Goal: Task Accomplishment & Management: Manage account settings

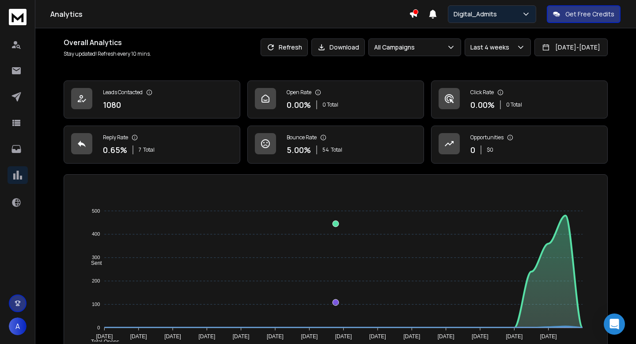
click at [464, 15] on p "Digital_Admits" at bounding box center [477, 14] width 47 height 9
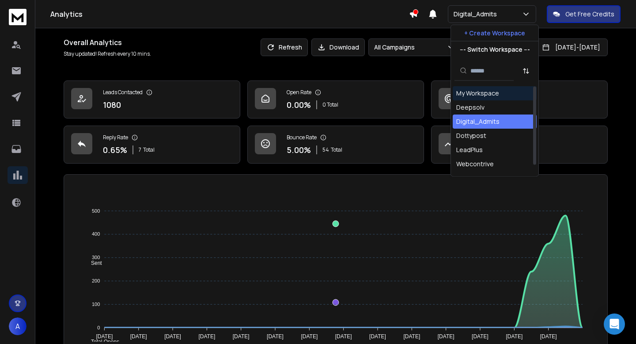
click at [469, 92] on div "My Workspace" at bounding box center [477, 93] width 43 height 9
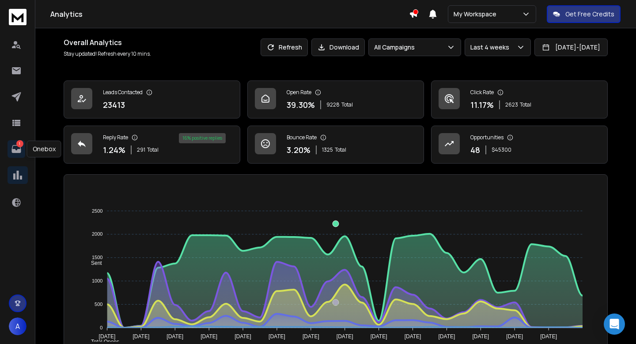
click at [14, 148] on icon at bounding box center [16, 149] width 11 height 11
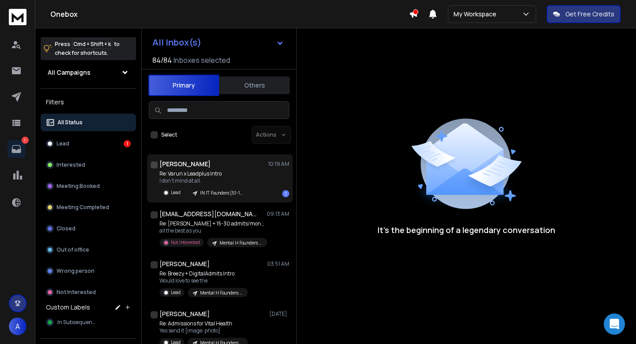
click at [236, 179] on p "I don’t mind at all." at bounding box center [204, 180] width 88 height 7
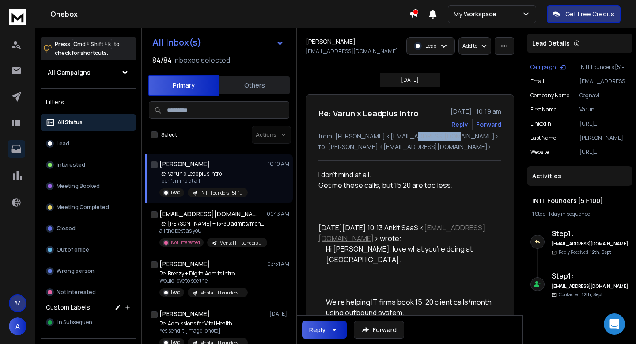
drag, startPoint x: 442, startPoint y: 139, endPoint x: 408, endPoint y: 140, distance: 34.0
click at [408, 140] on p "from: Varun Modgill <varun.m@cognavi.com>" at bounding box center [410, 136] width 183 height 9
copy p "cognavi.com"
click at [411, 201] on div "On Fri, Sep 12, 2025 at 10:13 Ankit SaaS < ankit@mydottypost.com > wrote: Hi Va…" at bounding box center [407, 317] width 176 height 255
click at [441, 42] on icon at bounding box center [444, 45] width 7 height 7
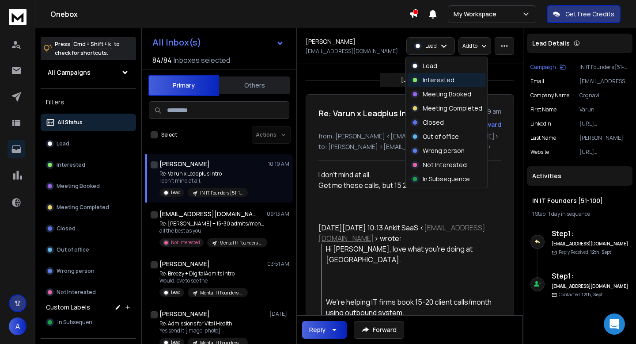
click at [438, 76] on p "Interested" at bounding box center [439, 80] width 32 height 9
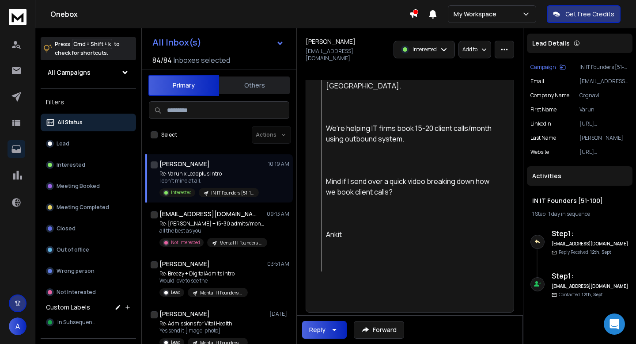
scroll to position [204, 0]
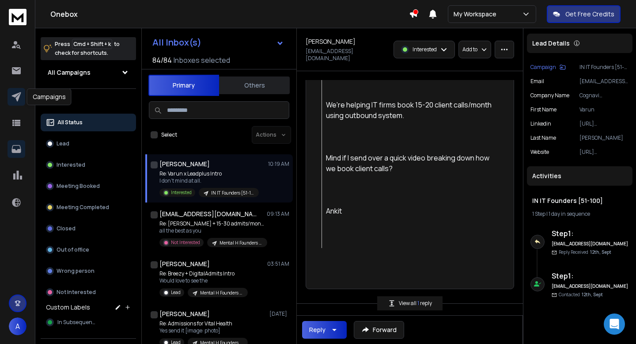
click at [15, 94] on icon at bounding box center [15, 96] width 9 height 9
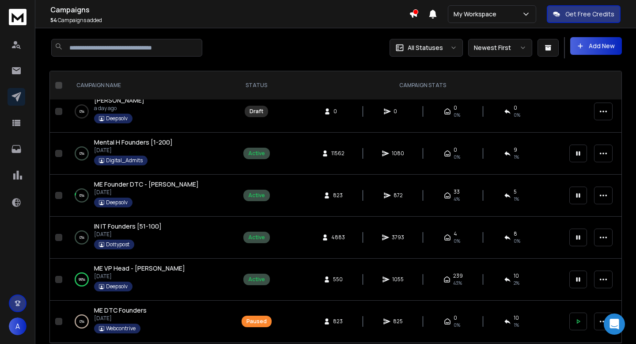
scroll to position [34, 0]
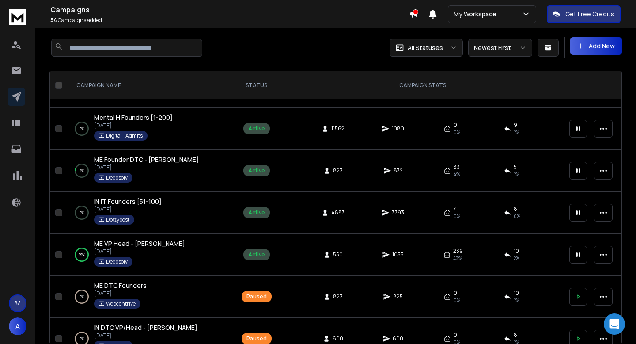
click at [281, 57] on div at bounding box center [192, 47] width 286 height 21
click at [509, 16] on div "My Workspace" at bounding box center [492, 14] width 77 height 9
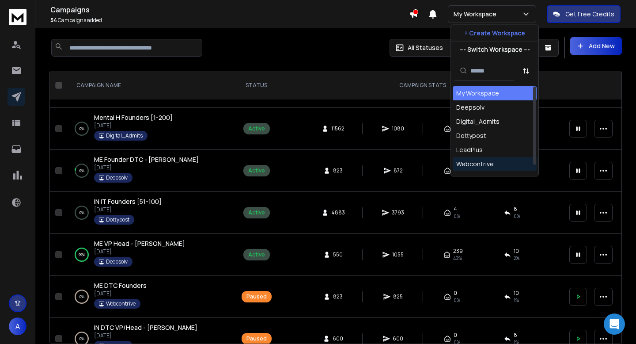
click at [478, 165] on div "Webcontrive" at bounding box center [475, 164] width 38 height 9
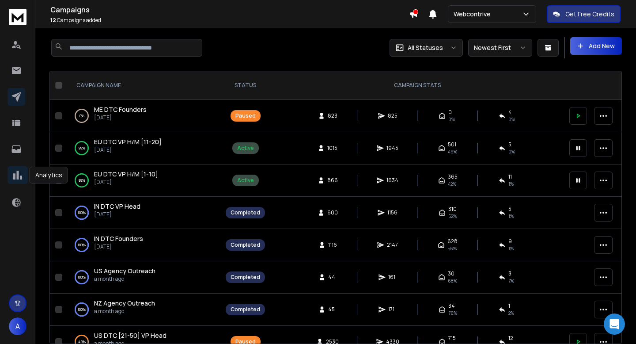
click at [11, 177] on icon at bounding box center [17, 174] width 13 height 13
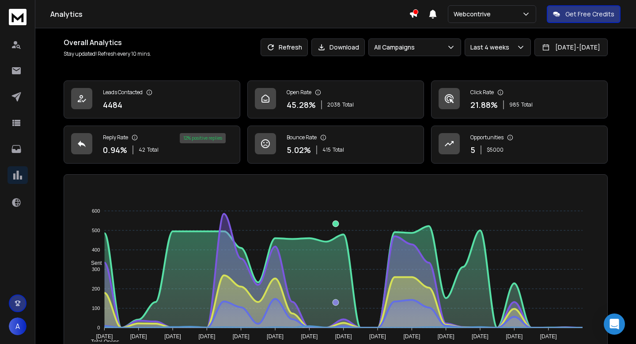
click at [14, 98] on icon at bounding box center [16, 96] width 11 height 11
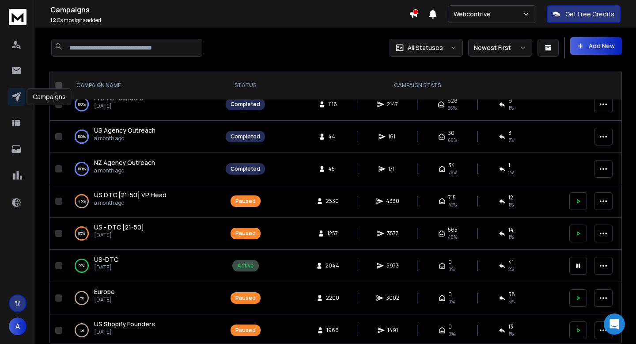
scroll to position [150, 0]
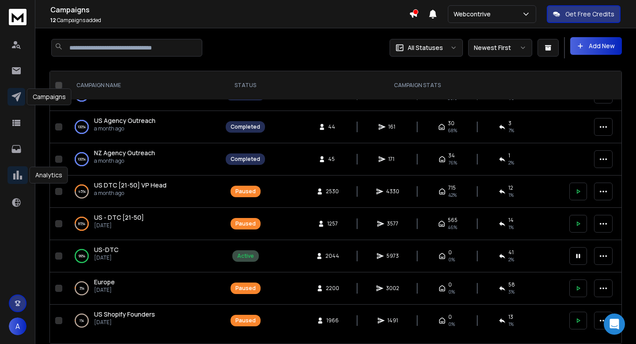
click at [18, 180] on icon at bounding box center [17, 174] width 13 height 13
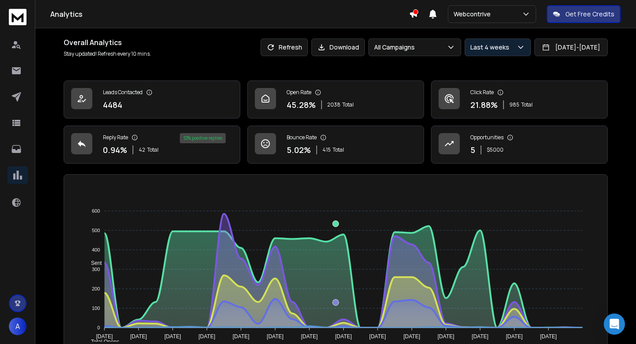
click at [471, 48] on p "Last 4 weeks" at bounding box center [492, 47] width 42 height 9
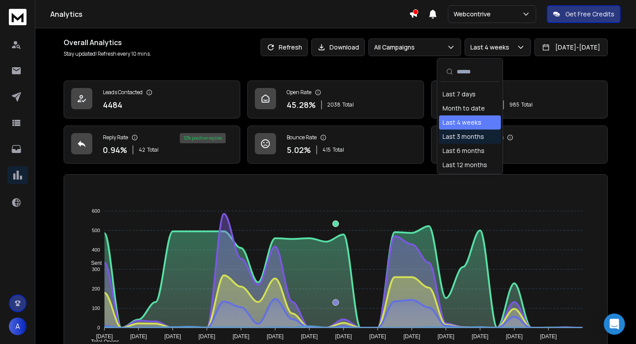
click at [466, 139] on div "Last 3 months" at bounding box center [464, 136] width 42 height 9
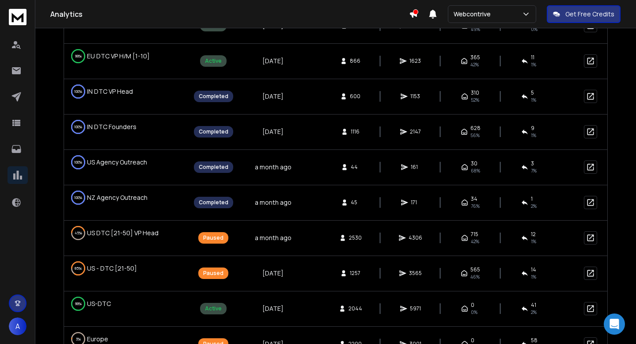
scroll to position [509, 0]
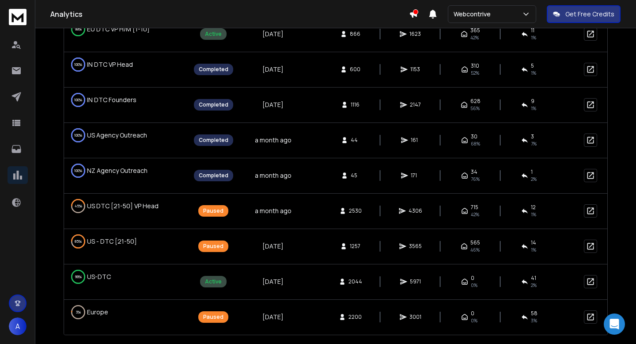
click at [588, 316] on icon at bounding box center [590, 316] width 9 height 9
click at [594, 281] on icon at bounding box center [591, 281] width 7 height 7
click at [590, 247] on icon at bounding box center [590, 246] width 9 height 9
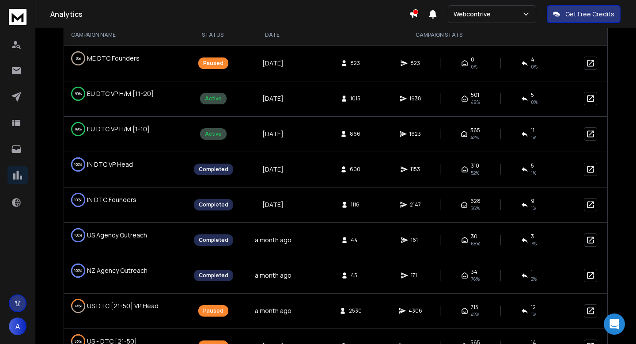
scroll to position [397, 0]
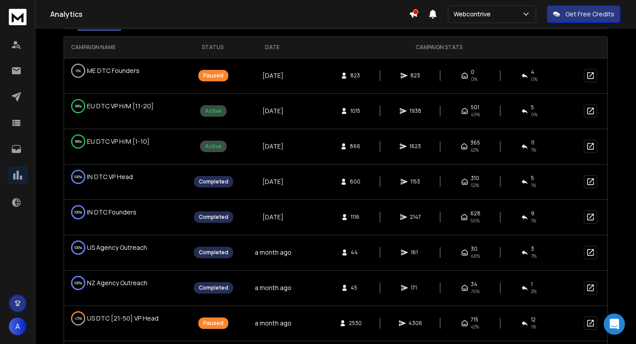
click at [591, 180] on icon at bounding box center [590, 181] width 9 height 9
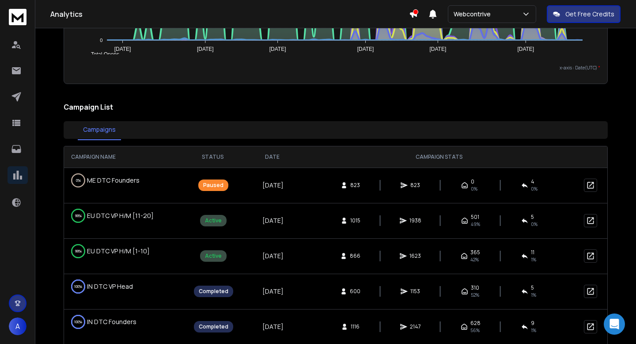
scroll to position [0, 0]
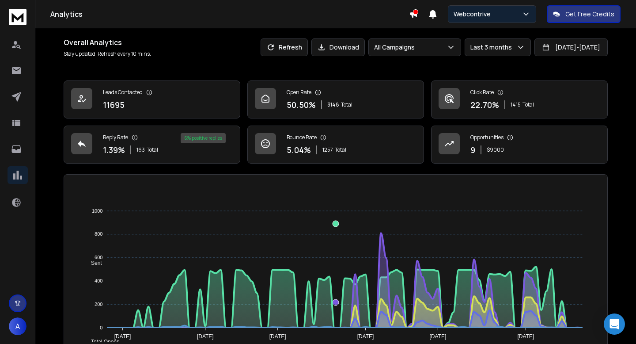
click at [501, 16] on div "Webcontrive" at bounding box center [492, 14] width 77 height 9
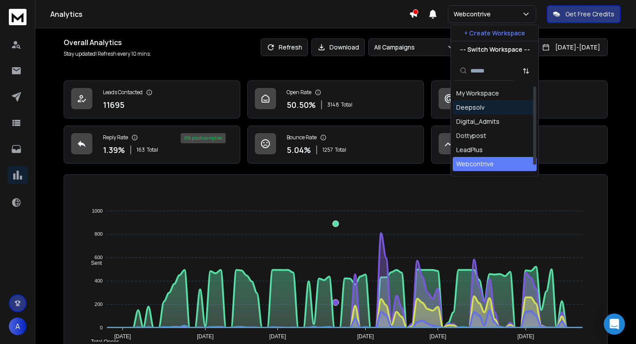
click at [480, 111] on div "Deepsolv" at bounding box center [470, 107] width 28 height 9
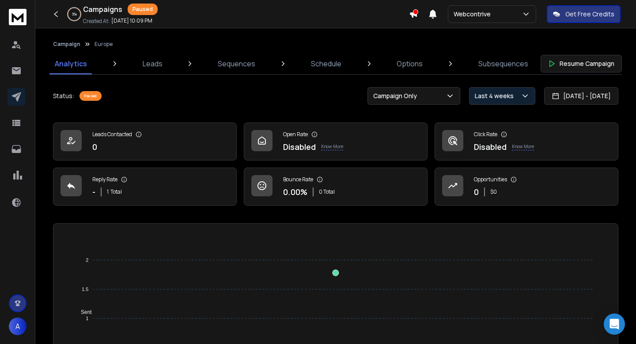
click at [475, 97] on p "Last 4 weeks" at bounding box center [496, 95] width 42 height 9
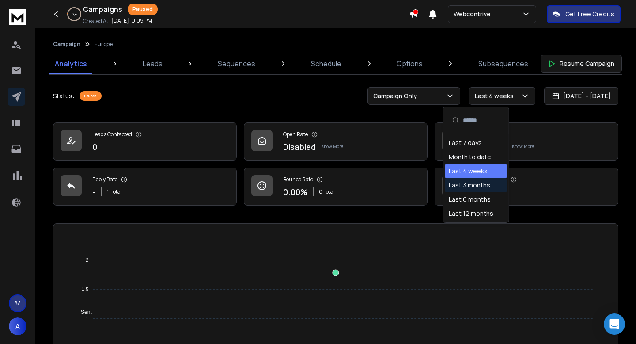
click at [472, 190] on div "Last 3 months" at bounding box center [476, 185] width 62 height 14
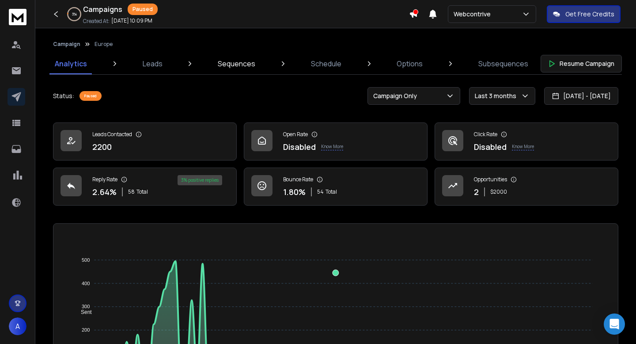
click at [236, 68] on p "Sequences" at bounding box center [237, 63] width 38 height 11
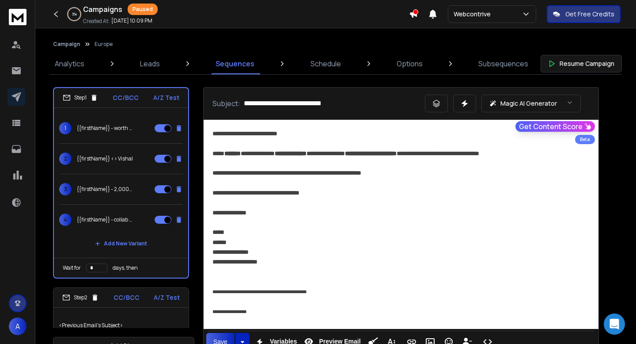
click at [118, 122] on div "1 {{firstName}} - worth a chat?" at bounding box center [96, 128] width 74 height 12
click at [108, 162] on div "2 {{firstName}} <> Vishal" at bounding box center [96, 158] width 74 height 12
type input "**********"
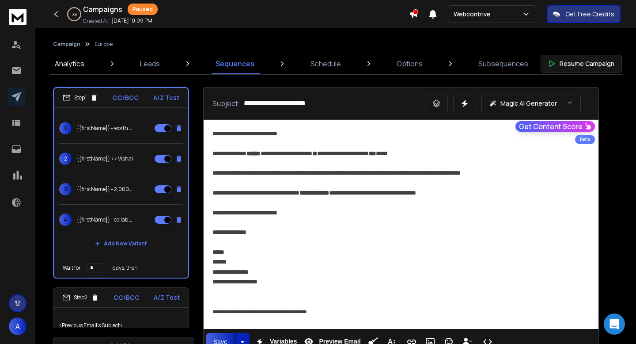
click at [76, 64] on p "Analytics" at bounding box center [70, 63] width 30 height 11
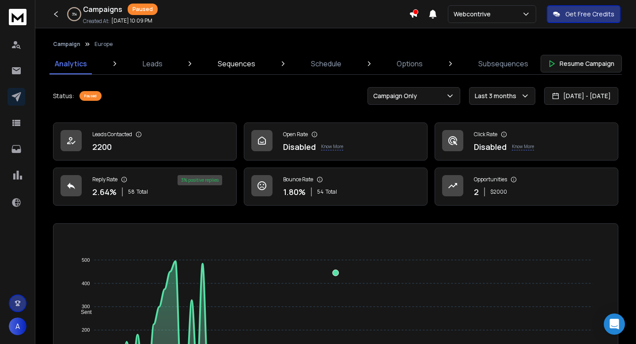
click at [235, 65] on p "Sequences" at bounding box center [237, 63] width 38 height 11
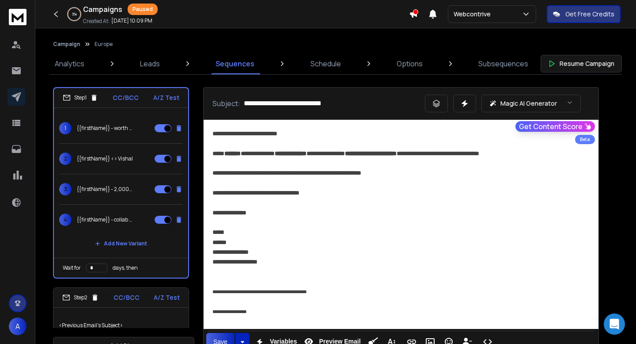
click at [117, 216] on div "4 {{firstName}} - collab with {{companyName}}" at bounding box center [96, 219] width 74 height 12
type input "**********"
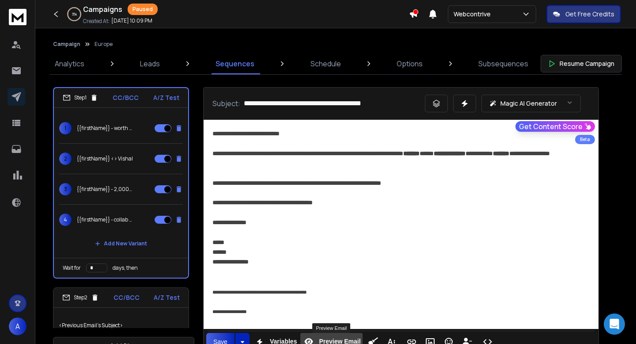
click at [334, 343] on span "Preview Email" at bounding box center [339, 342] width 45 height 8
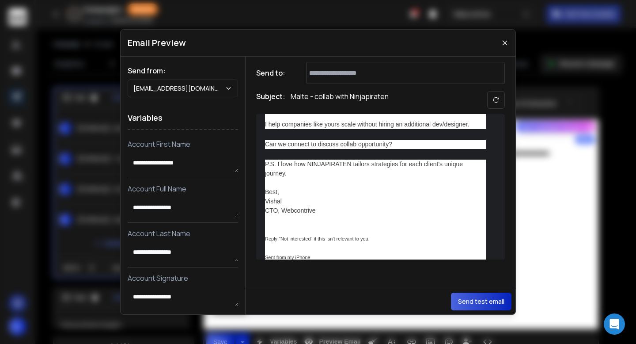
scroll to position [61, 0]
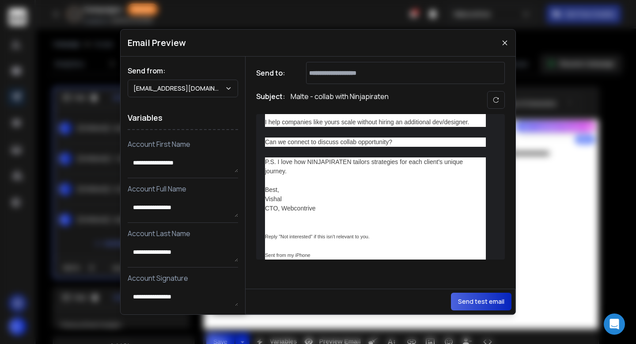
click at [504, 42] on icon at bounding box center [505, 43] width 5 height 5
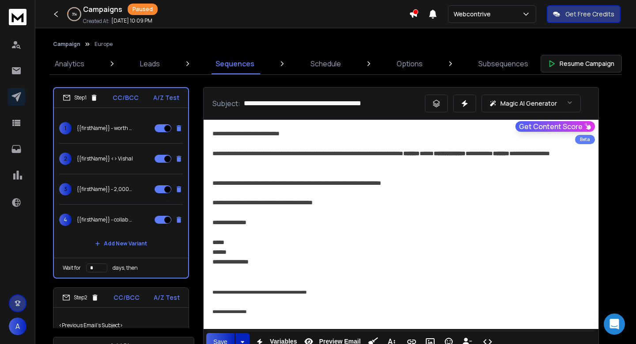
click at [403, 201] on div "**********" at bounding box center [401, 203] width 377 height 10
click at [72, 67] on p "Analytics" at bounding box center [70, 63] width 30 height 11
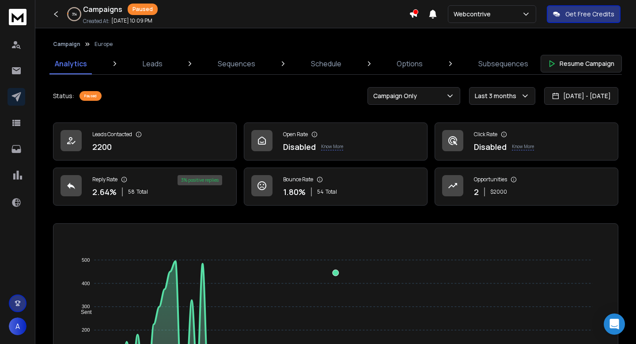
click at [70, 45] on button "Campaign" at bounding box center [66, 44] width 27 height 7
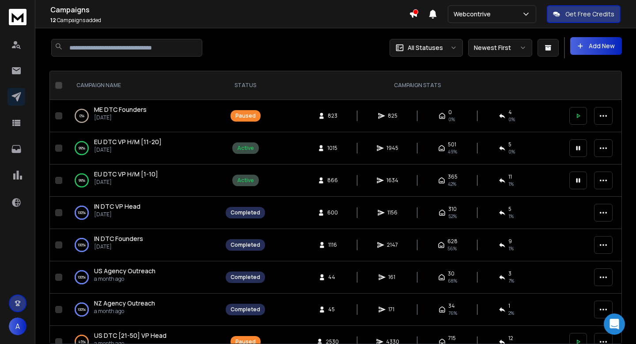
scroll to position [150, 0]
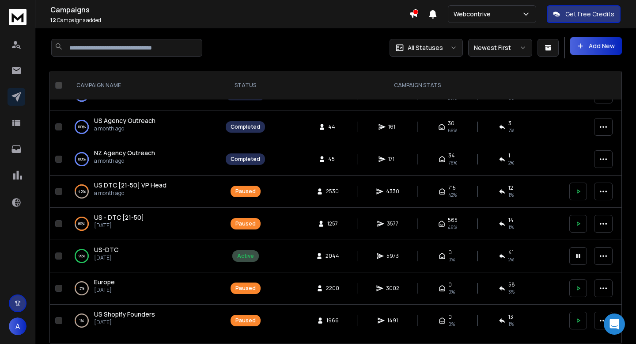
click at [607, 286] on icon "button" at bounding box center [603, 288] width 9 height 9
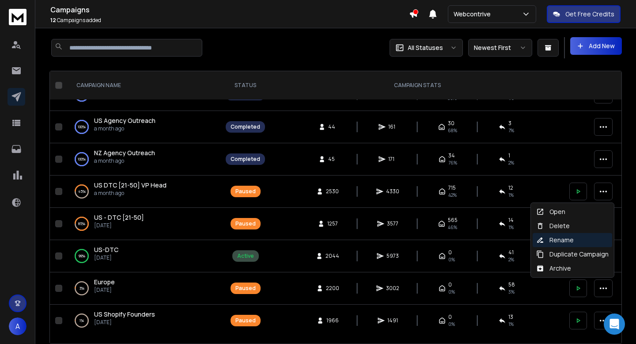
click at [568, 237] on div "Rename" at bounding box center [555, 240] width 38 height 9
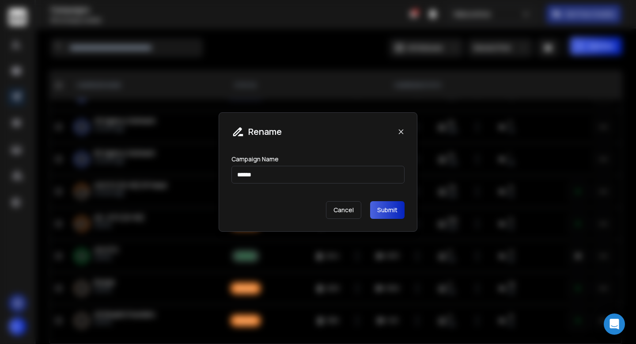
click at [277, 178] on input "******" at bounding box center [318, 175] width 173 height 18
type input "**********"
click at [383, 208] on button "Submit" at bounding box center [387, 210] width 34 height 18
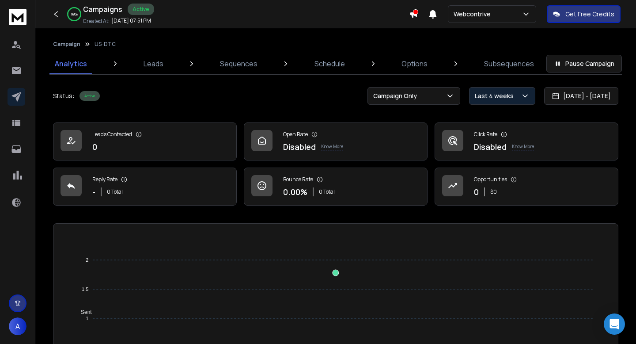
click at [475, 100] on p "Last 4 weeks" at bounding box center [496, 95] width 42 height 9
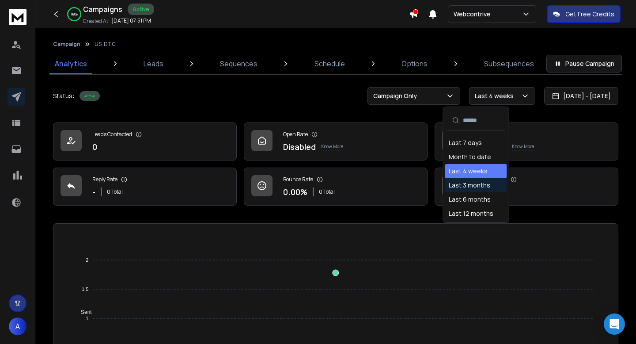
click at [467, 190] on div "Last 3 months" at bounding box center [476, 185] width 62 height 14
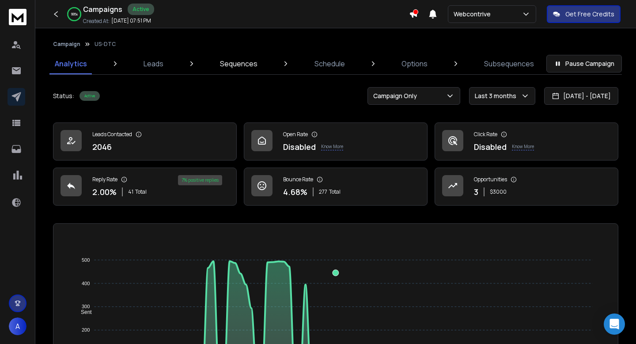
click at [230, 66] on p "Sequences" at bounding box center [239, 63] width 38 height 11
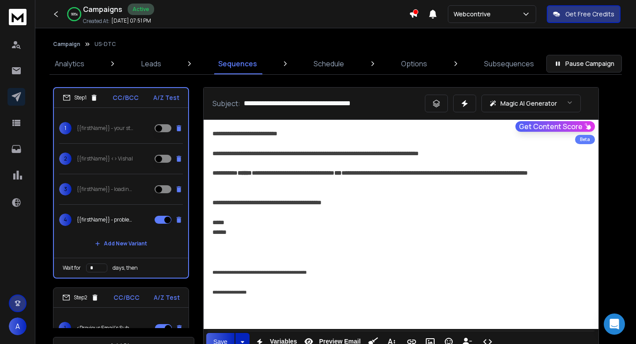
click at [112, 130] on p "{{firstName}} - your store's conversion" at bounding box center [105, 128] width 57 height 7
click at [103, 157] on p "{{firstName}} <> Vishal" at bounding box center [105, 158] width 56 height 7
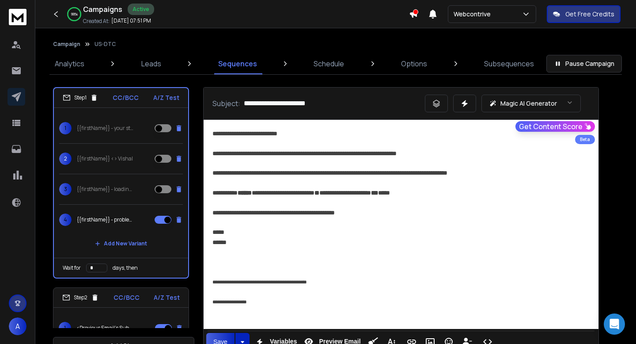
click at [105, 187] on p "{{firstName}} - loading speed slow" at bounding box center [105, 189] width 57 height 7
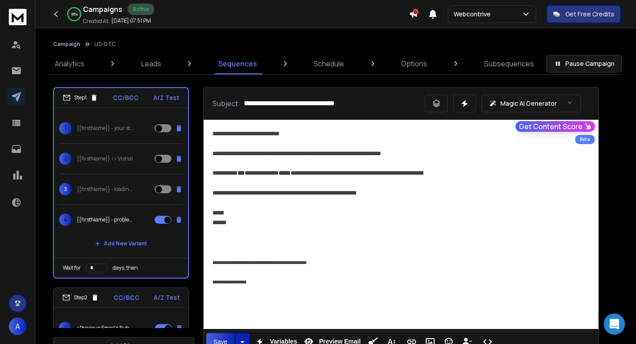
click at [103, 218] on p "{{firstName}} - problem with navigation" at bounding box center [105, 219] width 57 height 7
type input "**********"
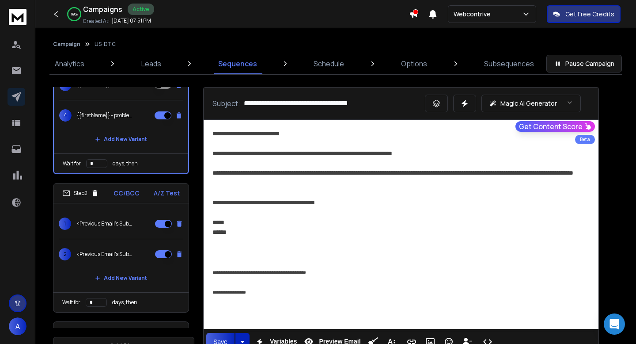
scroll to position [114, 0]
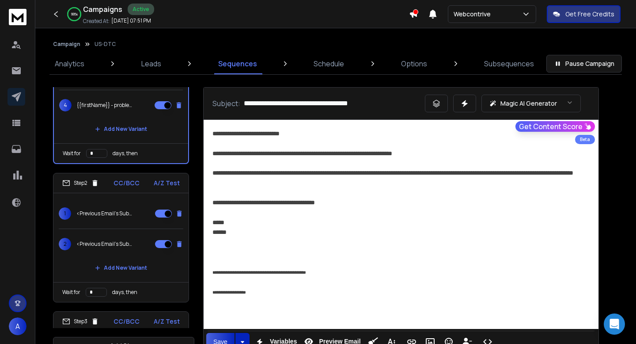
click at [98, 224] on div "1 <Previous Email's Subject>" at bounding box center [121, 213] width 125 height 30
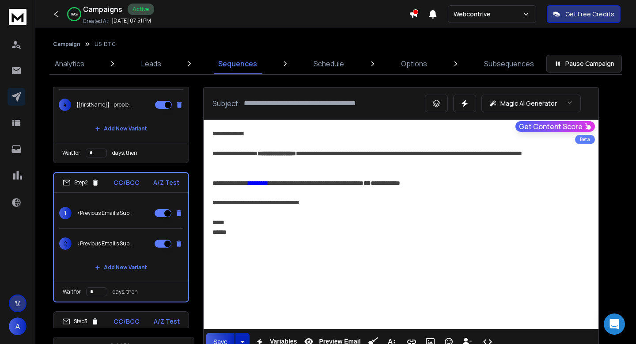
click at [94, 246] on p "<Previous Email's Subject>" at bounding box center [105, 243] width 57 height 7
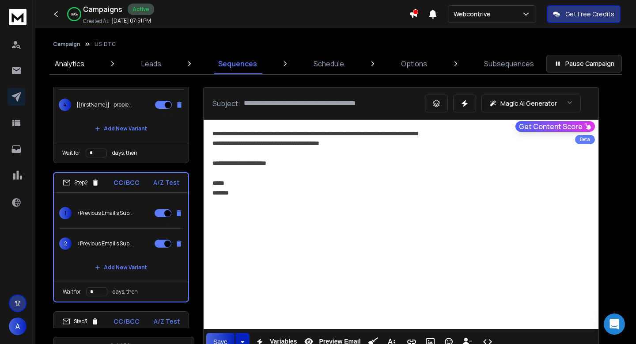
click at [86, 62] on link "Analytics" at bounding box center [69, 63] width 40 height 21
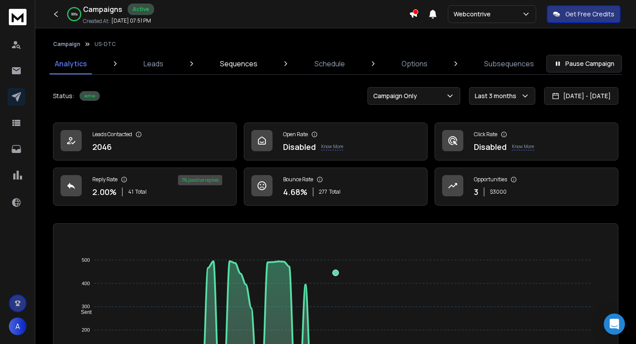
click at [242, 67] on p "Sequences" at bounding box center [239, 63] width 38 height 11
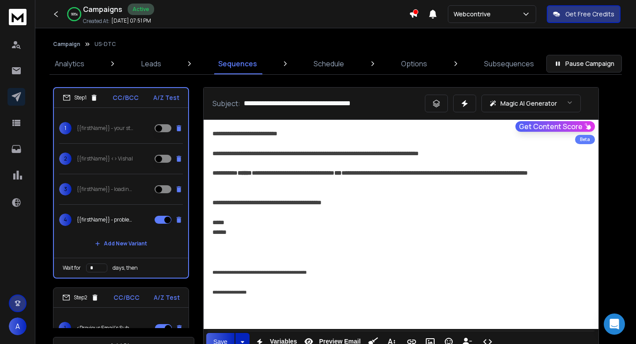
click at [124, 137] on div "1 {{firstName}} - your store's conversion" at bounding box center [121, 128] width 124 height 30
click at [113, 158] on p "{{firstName}} <> Vishal" at bounding box center [105, 158] width 56 height 7
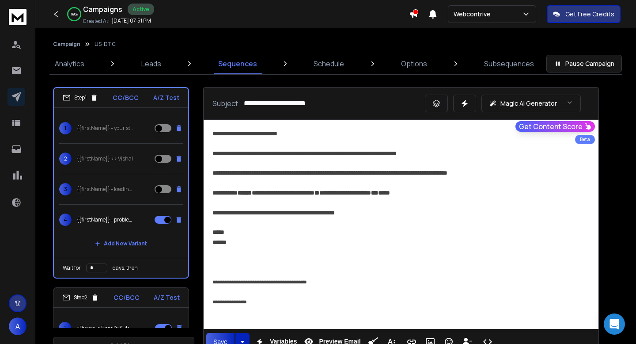
click at [112, 188] on p "{{firstName}} - loading speed slow" at bounding box center [105, 189] width 57 height 7
type input "**********"
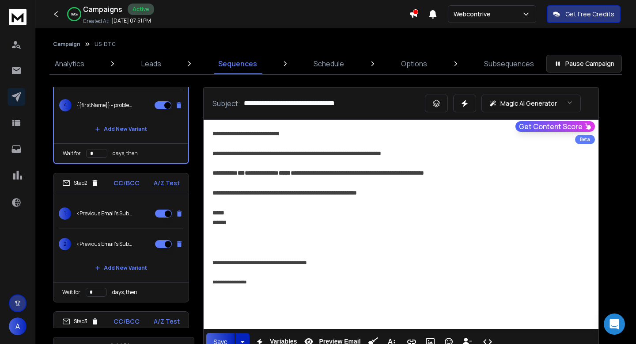
scroll to position [171, 0]
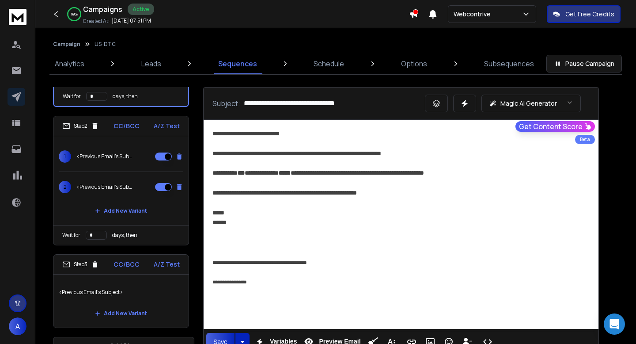
click at [110, 184] on p "<Previous Email's Subject>" at bounding box center [104, 186] width 57 height 7
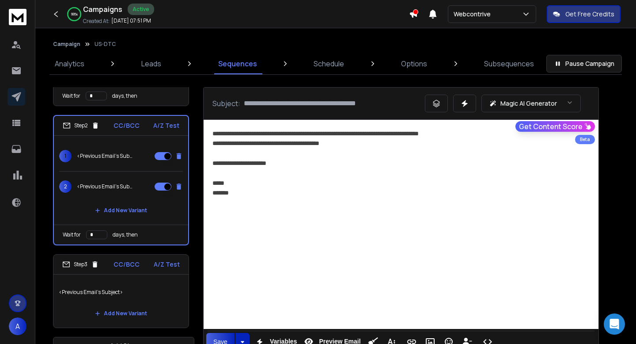
click at [105, 156] on p "<Previous Email's Subject>" at bounding box center [105, 155] width 57 height 7
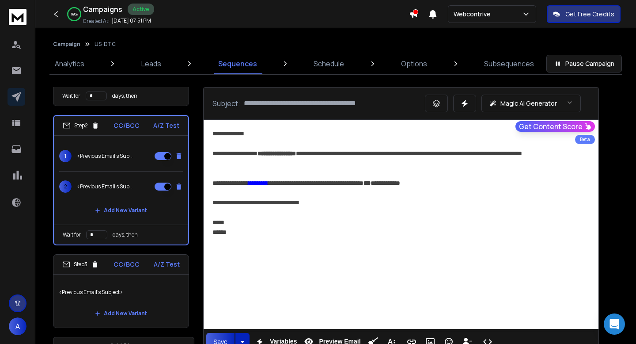
scroll to position [23, 0]
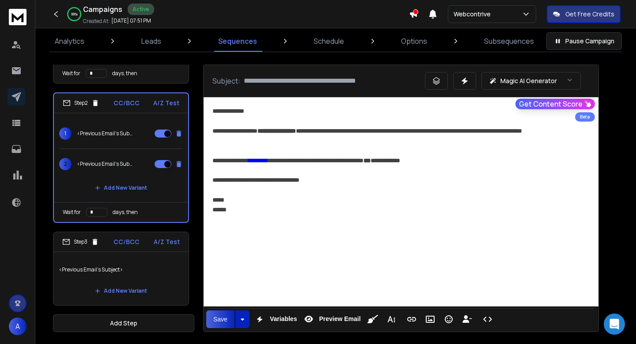
click at [112, 268] on p "<Previous Email's Subject>" at bounding box center [121, 269] width 125 height 25
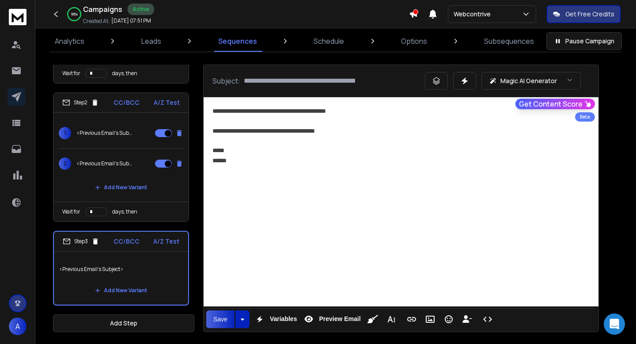
scroll to position [0, 0]
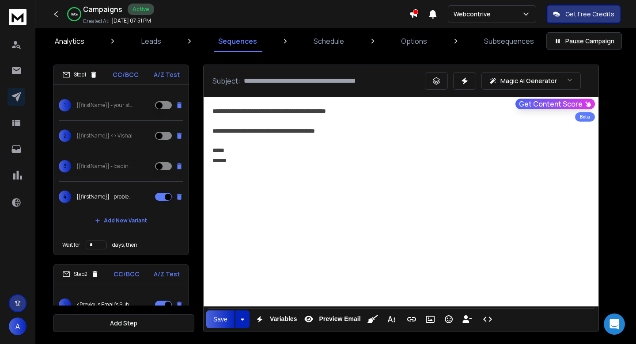
click at [76, 38] on p "Analytics" at bounding box center [70, 41] width 30 height 11
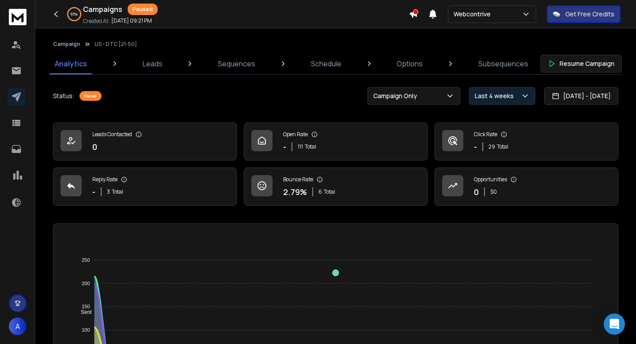
click at [475, 99] on p "Last 4 weeks" at bounding box center [496, 95] width 42 height 9
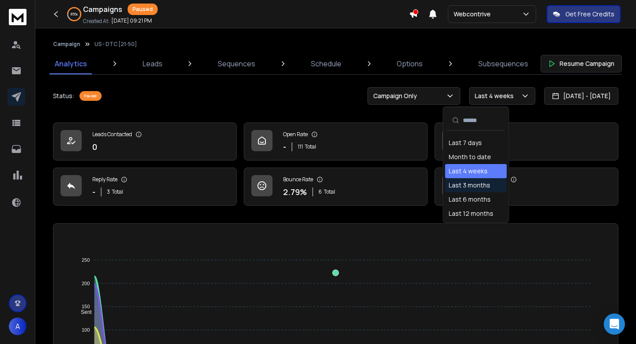
click at [464, 183] on div "Last 3 months" at bounding box center [470, 185] width 42 height 9
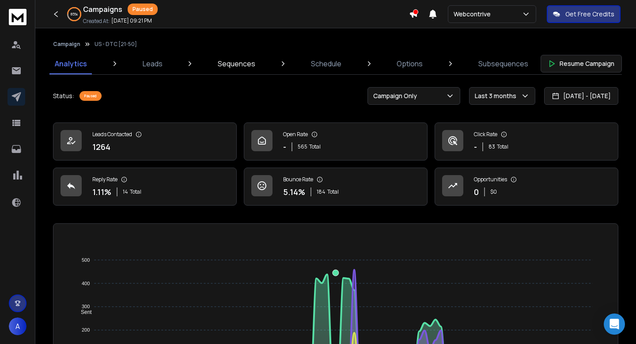
click at [242, 64] on p "Sequences" at bounding box center [237, 63] width 38 height 11
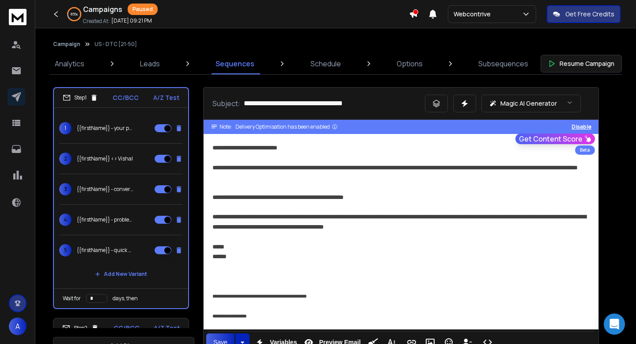
click at [111, 133] on div "1 {{firstName}} - your product checkout" at bounding box center [96, 128] width 74 height 12
click at [113, 163] on div "2 {{firstName}} <> Vishal" at bounding box center [96, 158] width 74 height 12
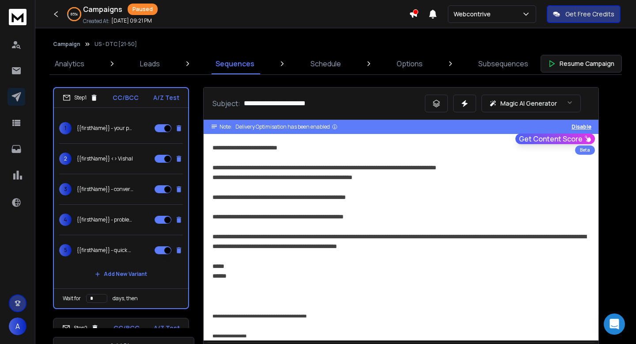
click at [113, 188] on p "{{firstName}} - convert traffic into sales" at bounding box center [105, 189] width 57 height 7
type input "**********"
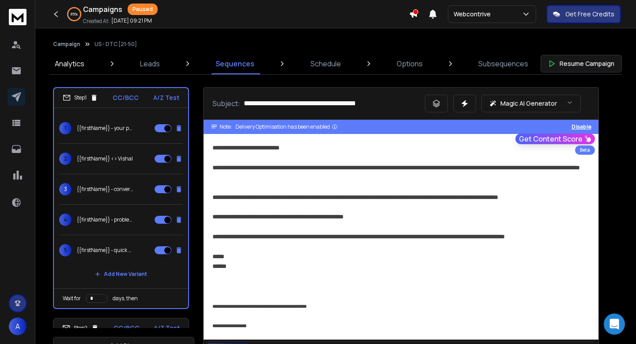
click at [79, 66] on p "Analytics" at bounding box center [70, 63] width 30 height 11
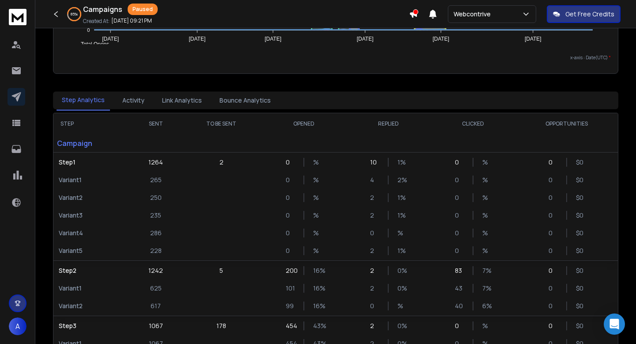
scroll to position [372, 0]
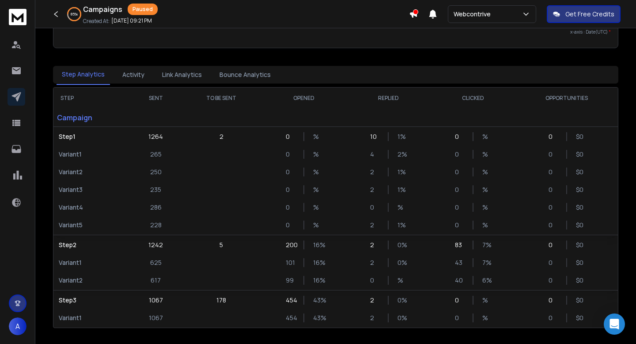
click at [343, 80] on div "Step Analytics Activity Link Analytics Bounce Analytics" at bounding box center [336, 75] width 566 height 18
click at [311, 60] on div "Leads Contacted 1264 Open Rate - 565 Total Click Rate - 83 Total Reply Rate 1.1…" at bounding box center [336, 40] width 566 height 581
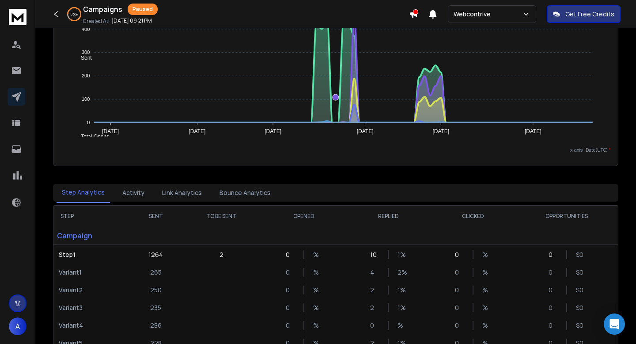
scroll to position [0, 0]
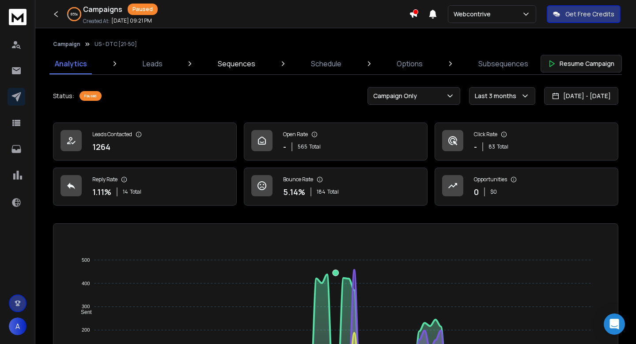
click at [235, 65] on p "Sequences" at bounding box center [237, 63] width 38 height 11
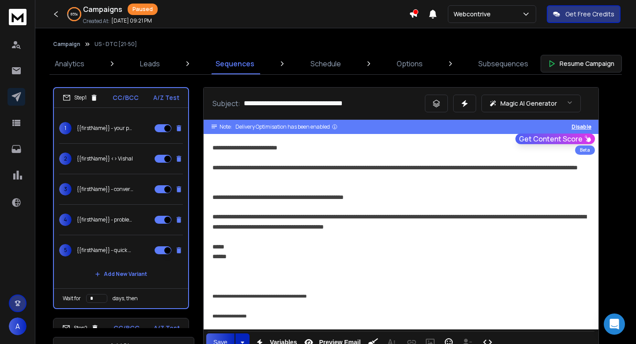
click at [114, 131] on p "{{firstName}} - your product checkout" at bounding box center [105, 128] width 57 height 7
click at [104, 159] on p "{{firstName}} <> Vishal" at bounding box center [105, 158] width 56 height 7
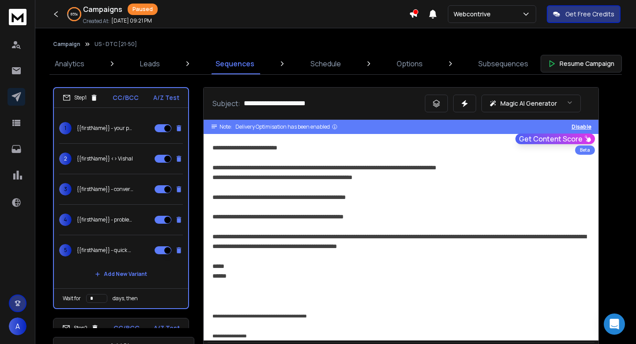
click at [105, 189] on p "{{firstName}} - convert traffic into sales" at bounding box center [105, 189] width 57 height 7
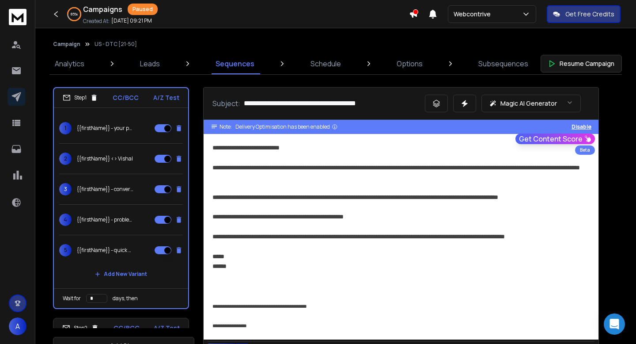
click at [114, 219] on p "{{firstName}} - problem with navigation" at bounding box center [105, 219] width 57 height 7
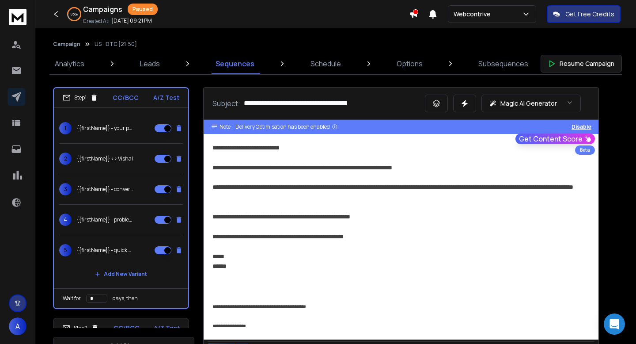
click at [99, 247] on p "{{firstName}} - quick doc for you" at bounding box center [105, 250] width 57 height 7
type input "**********"
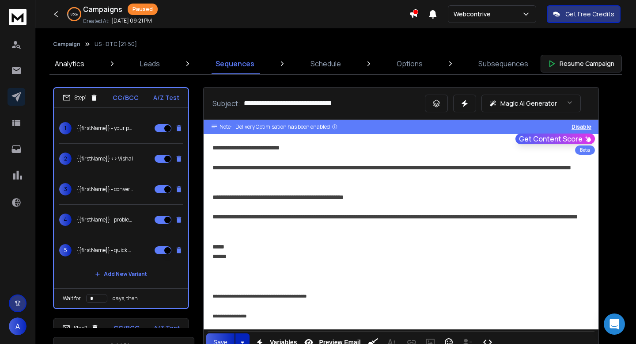
click at [76, 71] on link "Analytics" at bounding box center [69, 63] width 40 height 21
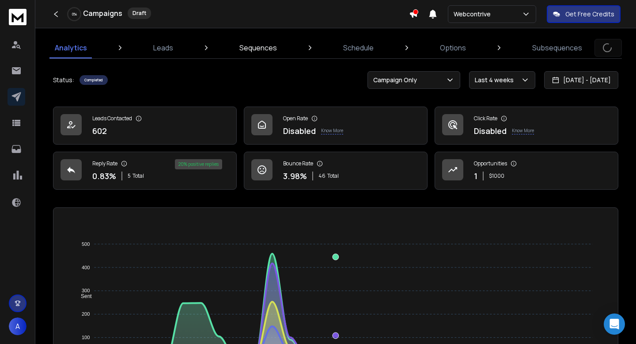
click at [263, 50] on p "Sequences" at bounding box center [259, 47] width 38 height 11
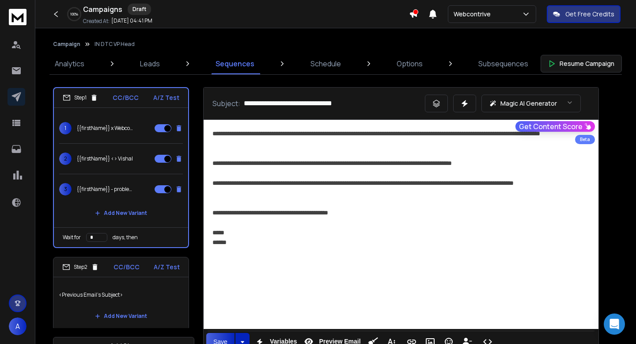
click at [106, 134] on div "1 {{firstName}} x Webcontrive Intro" at bounding box center [121, 128] width 124 height 30
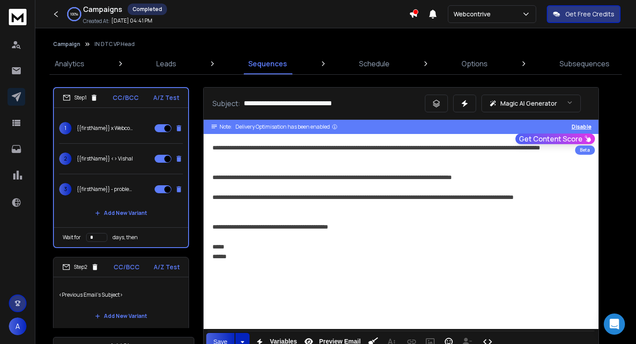
click at [266, 243] on div "*****" at bounding box center [401, 247] width 377 height 10
click at [54, 12] on icon at bounding box center [56, 14] width 8 height 8
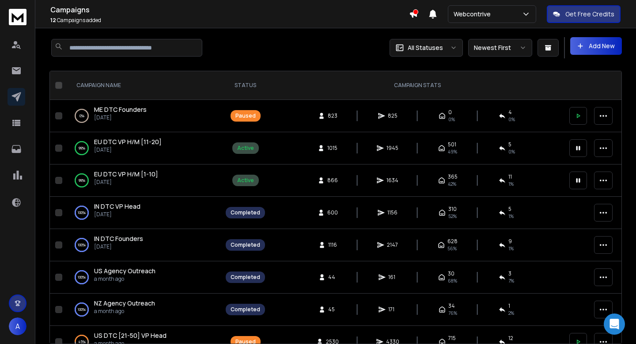
click at [606, 48] on button "Add New" at bounding box center [596, 46] width 52 height 18
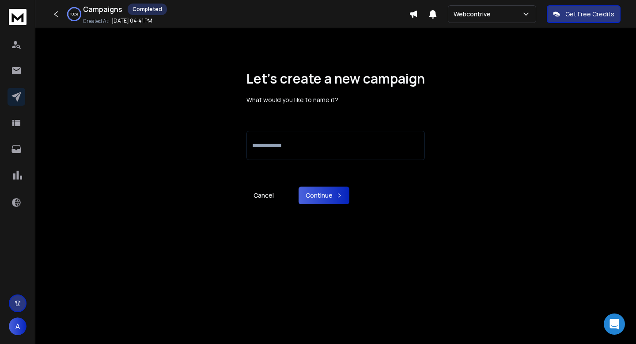
click at [360, 142] on input at bounding box center [336, 145] width 179 height 29
paste input "**********"
type input "**********"
click at [314, 197] on button "Continue" at bounding box center [324, 195] width 51 height 18
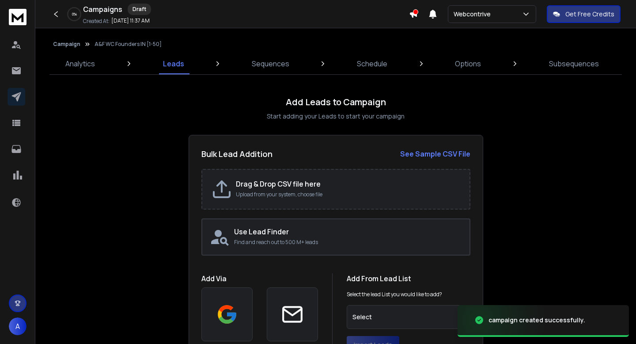
click at [312, 196] on p "Upload from your system, choose file" at bounding box center [348, 194] width 225 height 7
type input "**********"
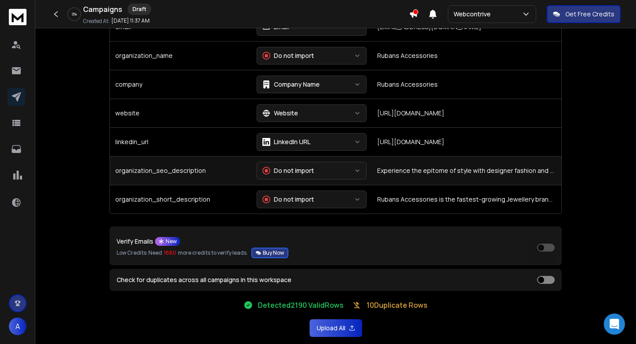
scroll to position [241, 0]
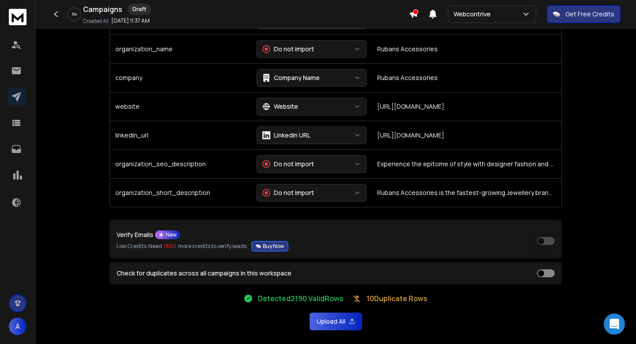
click at [340, 322] on button "Upload All" at bounding box center [336, 321] width 53 height 18
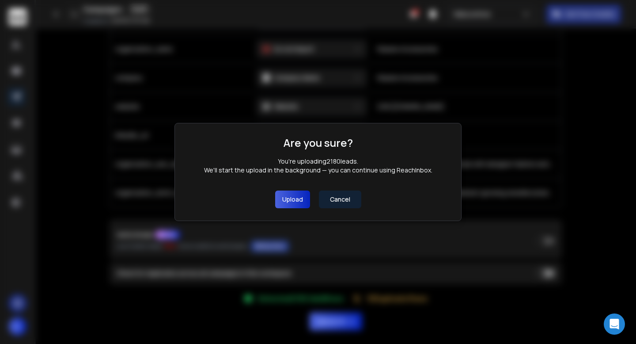
click at [294, 203] on button "Upload" at bounding box center [292, 199] width 35 height 18
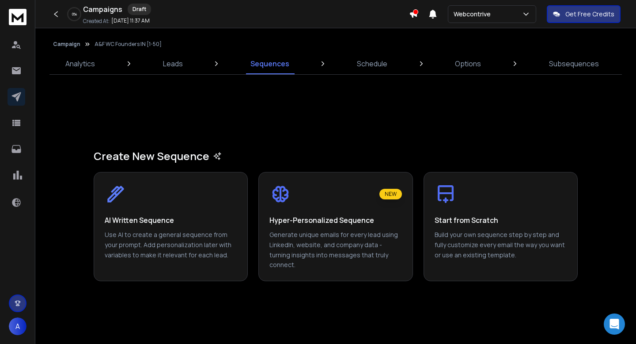
click at [468, 221] on h3 "Start from Scratch" at bounding box center [467, 220] width 64 height 9
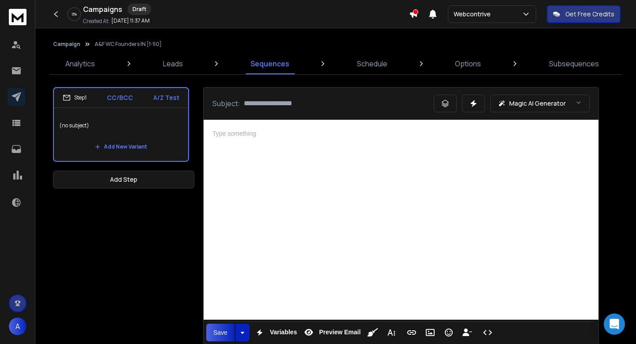
click at [271, 156] on div at bounding box center [401, 220] width 395 height 200
click at [174, 66] on p "Leads" at bounding box center [173, 63] width 20 height 11
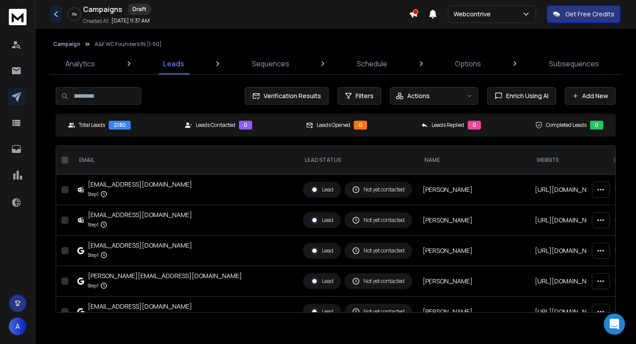
click at [56, 17] on icon at bounding box center [56, 14] width 8 height 8
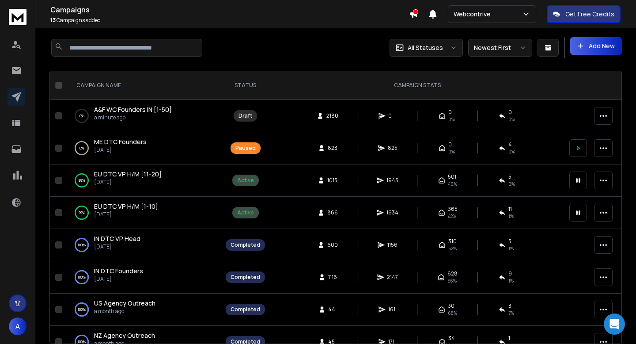
click at [115, 110] on span "A&F WC Founders IN [1-50]" at bounding box center [133, 109] width 78 height 8
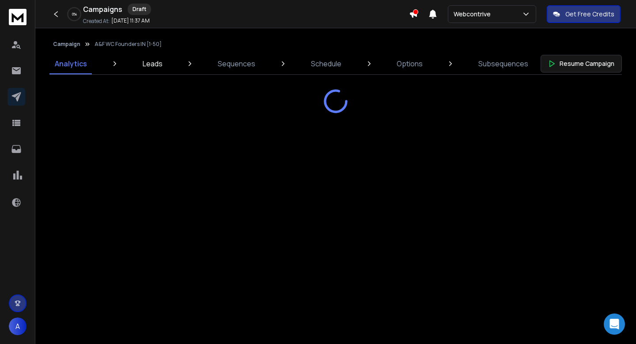
click at [148, 63] on p "Leads" at bounding box center [153, 63] width 20 height 11
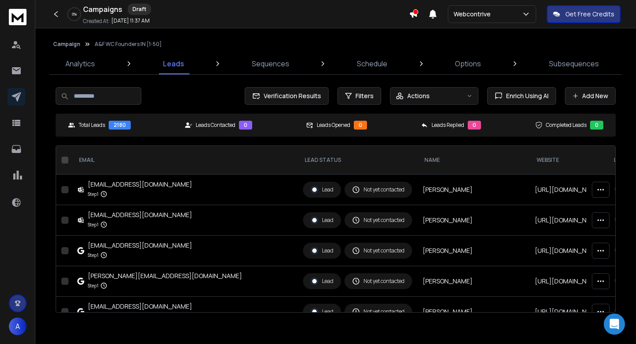
click at [530, 190] on td "http://www.rubans.in" at bounding box center [568, 190] width 77 height 30
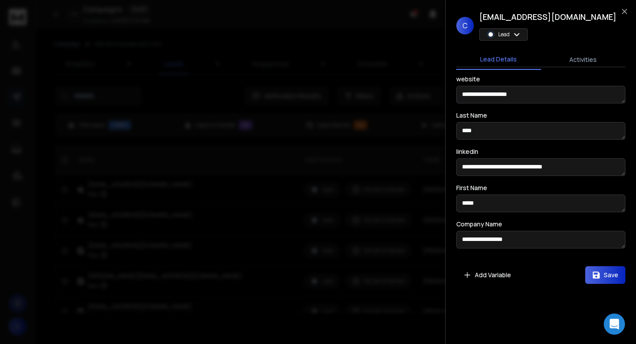
drag, startPoint x: 528, startPoint y: 96, endPoint x: 426, endPoint y: 95, distance: 101.6
click at [425, 95] on body "Get only verified leads with our AI-powered Lead Finder, starting at $22/mo Try…" at bounding box center [318, 172] width 636 height 344
click at [625, 11] on icon "button" at bounding box center [625, 11] width 4 height 4
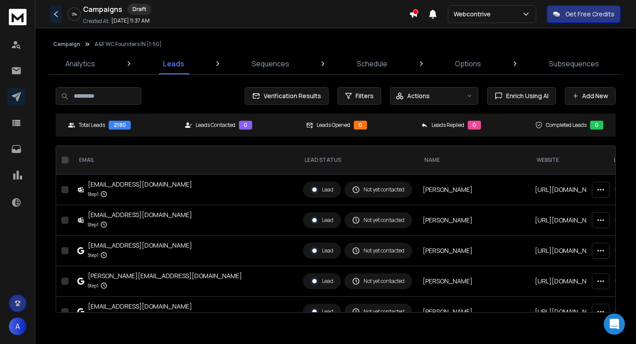
click at [56, 16] on icon at bounding box center [56, 14] width 8 height 8
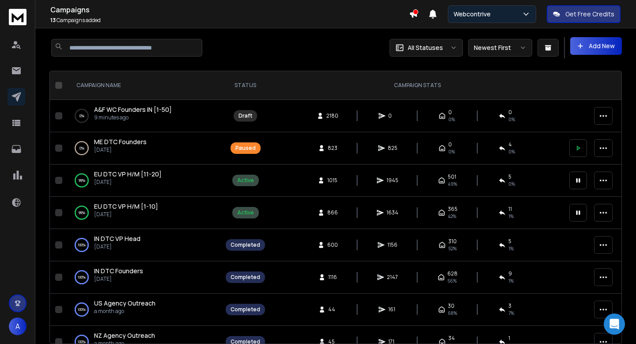
click at [506, 21] on button "Webcontrive" at bounding box center [492, 14] width 88 height 18
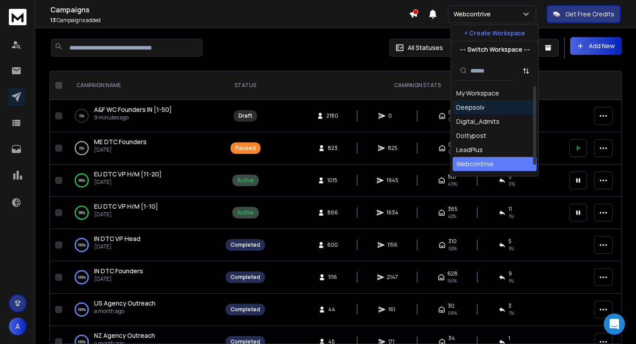
click at [479, 104] on div "Deepsolv" at bounding box center [470, 107] width 28 height 9
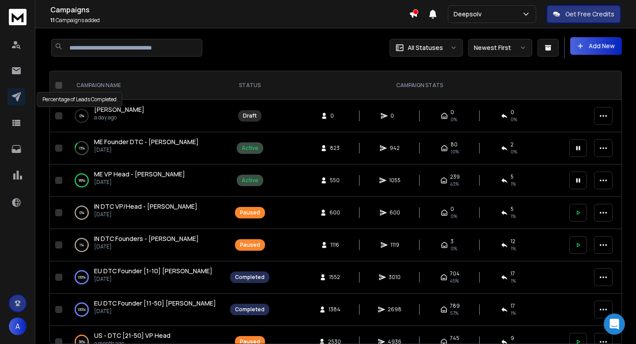
click at [95, 106] on div "Percentage of Leads Completed" at bounding box center [80, 99] width 86 height 15
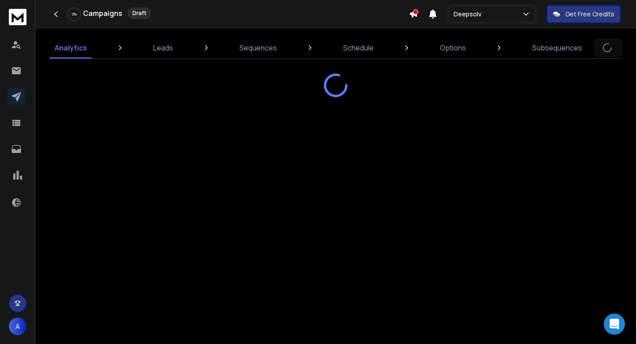
click at [99, 110] on div at bounding box center [336, 243] width 566 height 344
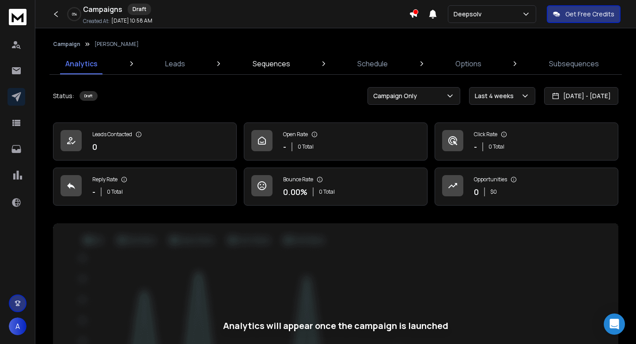
click at [266, 57] on link "Sequences" at bounding box center [271, 63] width 48 height 21
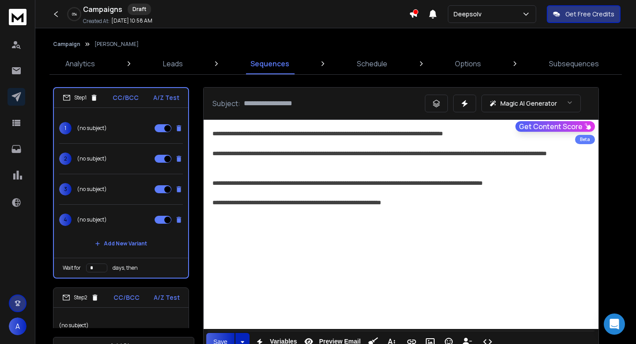
scroll to position [33, 0]
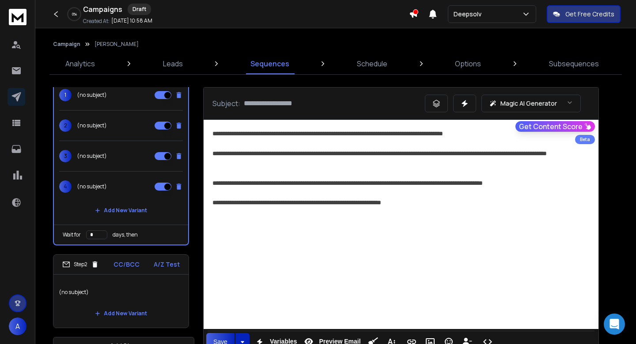
click at [116, 289] on p "(no subject)" at bounding box center [121, 292] width 125 height 25
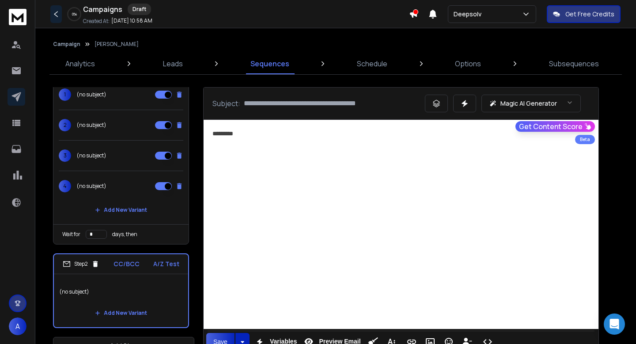
click at [58, 14] on icon at bounding box center [56, 14] width 8 height 8
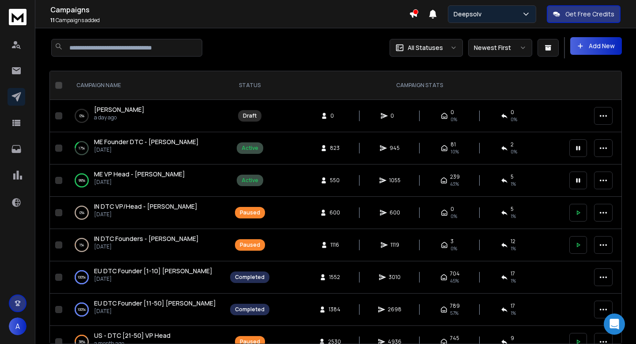
click at [496, 19] on button "Deepsolv" at bounding box center [492, 14] width 88 height 18
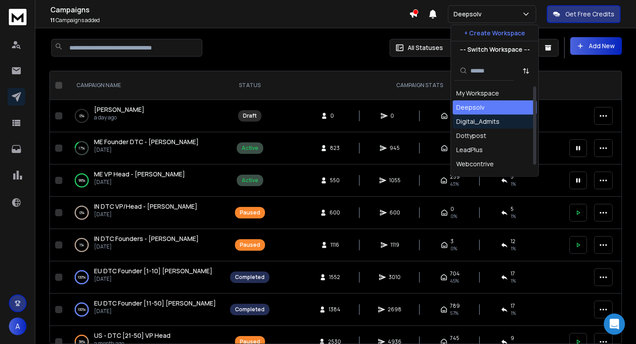
click at [476, 121] on div "Digital_Admits" at bounding box center [477, 121] width 43 height 9
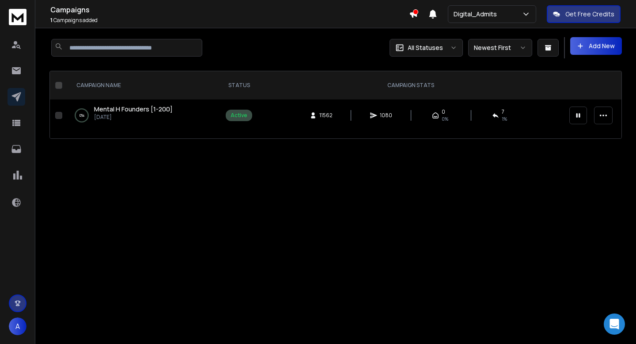
click at [277, 60] on div "Campaigns 1 Campaigns Added All Statuses Newest First Add New CAMPAIGN NAME STA…" at bounding box center [335, 209] width 573 height 344
click at [136, 110] on span "Mental H Founders [1-200]" at bounding box center [133, 109] width 79 height 8
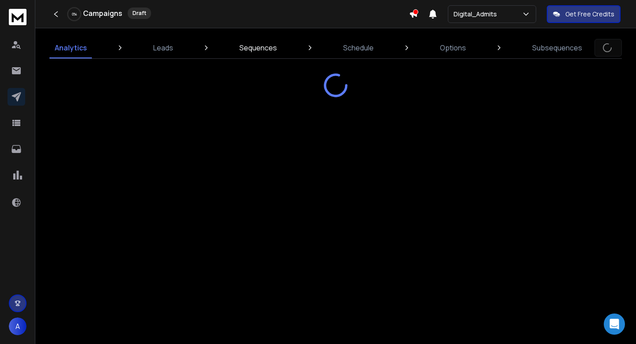
click at [259, 52] on p "Sequences" at bounding box center [259, 47] width 38 height 11
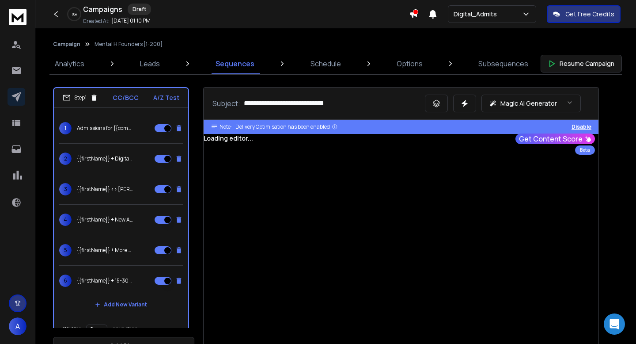
scroll to position [130, 0]
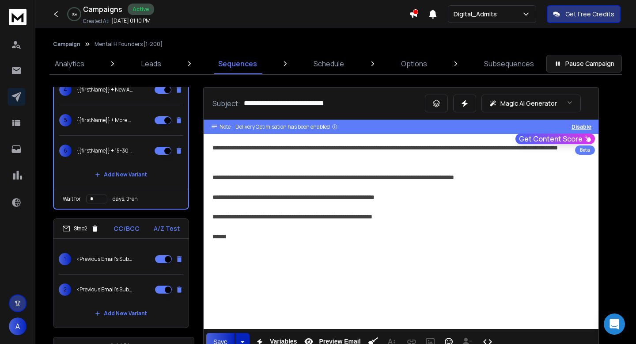
click at [109, 271] on div "1 <Previous Email's Subject>" at bounding box center [121, 259] width 125 height 30
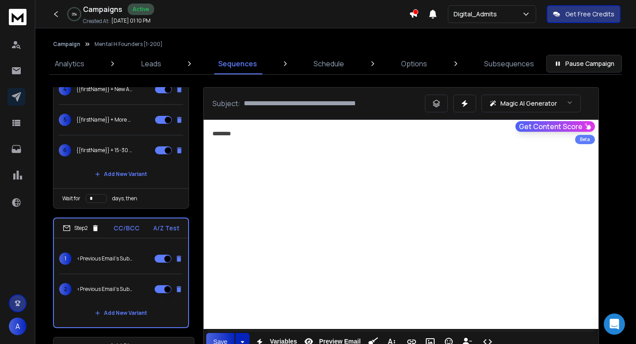
click at [108, 284] on div "2 <Previous Email's Subject>" at bounding box center [96, 289] width 74 height 12
click at [18, 94] on icon at bounding box center [15, 96] width 9 height 9
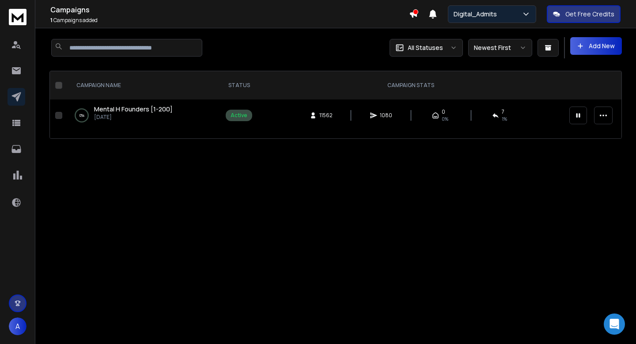
click at [486, 14] on p "Digital_Admits" at bounding box center [477, 14] width 47 height 9
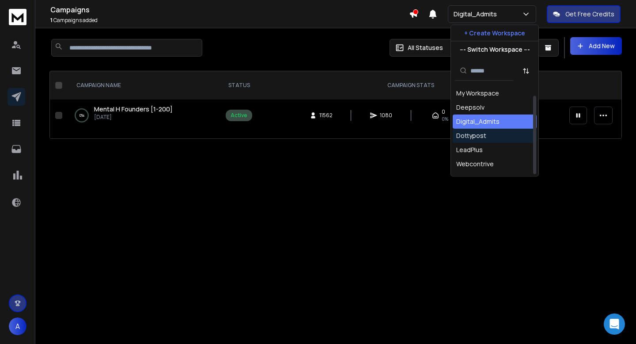
scroll to position [11, 0]
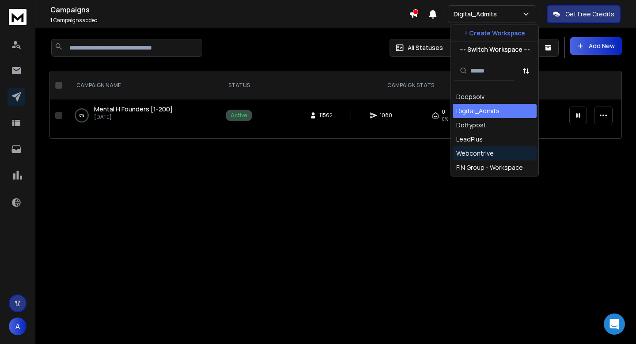
click at [329, 53] on div at bounding box center [192, 47] width 286 height 21
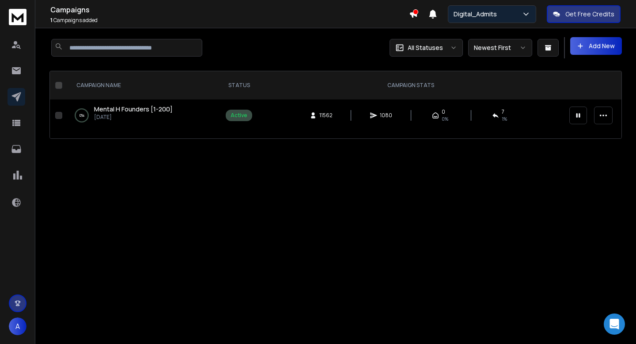
click at [493, 19] on button "Digital_Admits" at bounding box center [492, 14] width 88 height 18
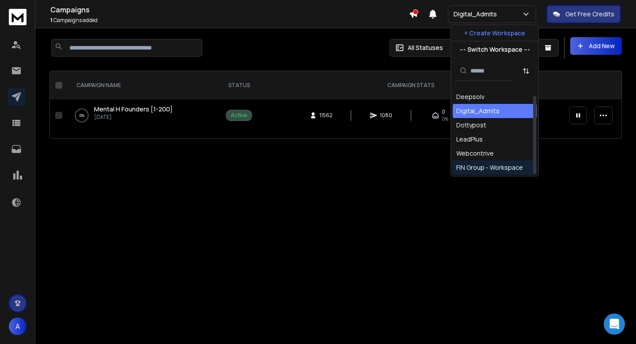
click at [344, 163] on div "Campaigns 1 Campaigns Added All Statuses Newest First Add New CAMPAIGN NAME STA…" at bounding box center [335, 209] width 573 height 344
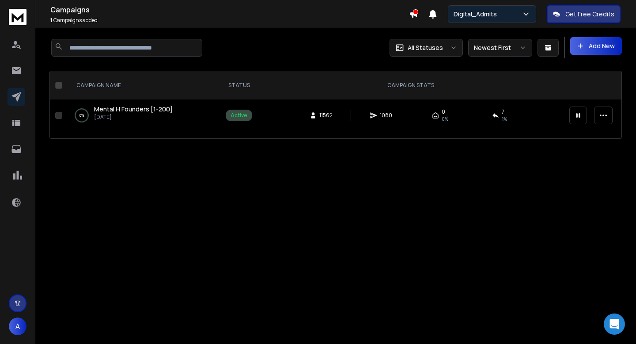
click at [475, 15] on p "Digital_Admits" at bounding box center [477, 14] width 47 height 9
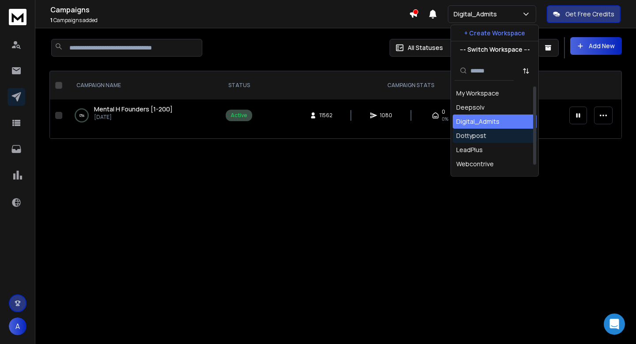
click at [260, 45] on div at bounding box center [192, 47] width 286 height 21
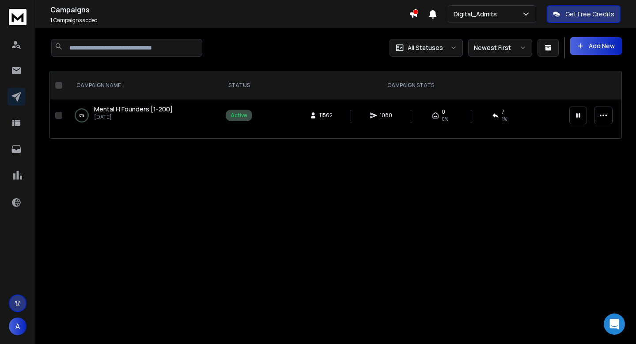
click at [150, 108] on span "Mental H Founders [1-200]" at bounding box center [133, 109] width 79 height 8
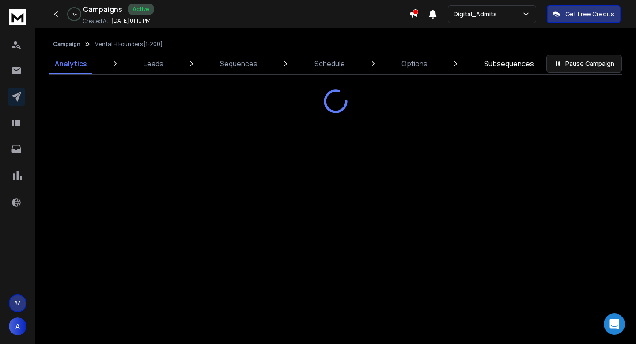
click at [509, 68] on p "Subsequences" at bounding box center [509, 63] width 50 height 11
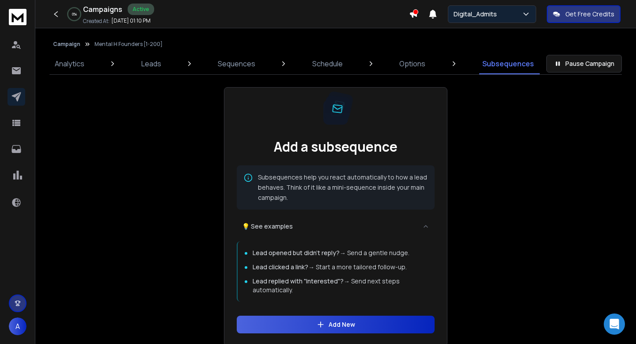
click at [491, 14] on p "Digital_Admits" at bounding box center [477, 14] width 47 height 9
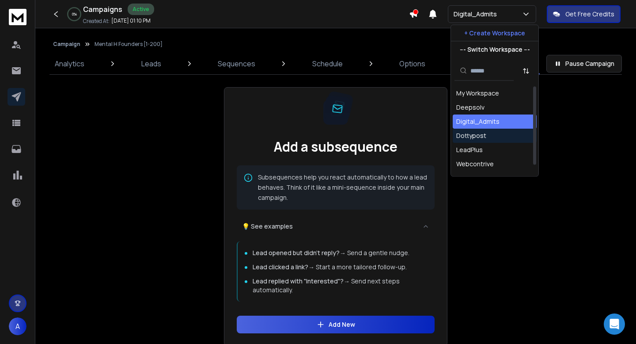
click at [174, 147] on div "Add a subsequence Subsequences help you react automatically to how a lead behav…" at bounding box center [336, 216] width 566 height 259
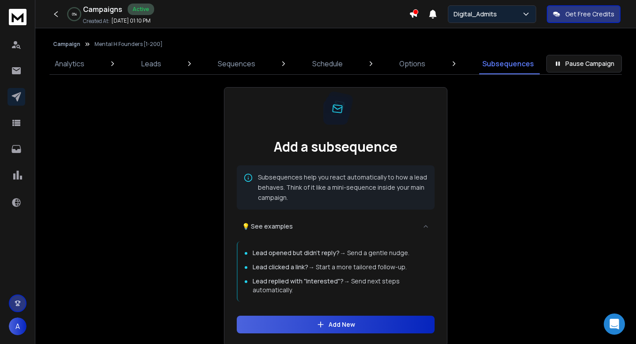
click at [482, 19] on button "Digital_Admits" at bounding box center [492, 14] width 88 height 18
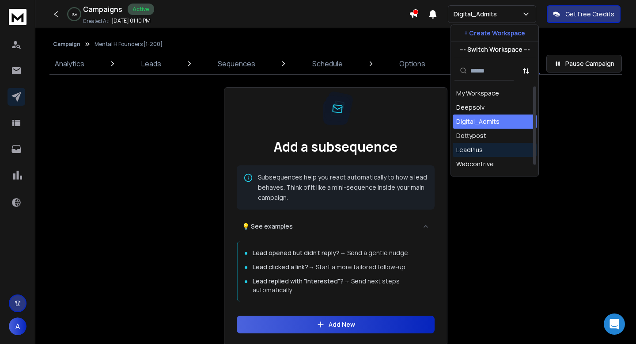
click at [127, 143] on div "Add a subsequence Subsequences help you react automatically to how a lead behav…" at bounding box center [336, 216] width 566 height 259
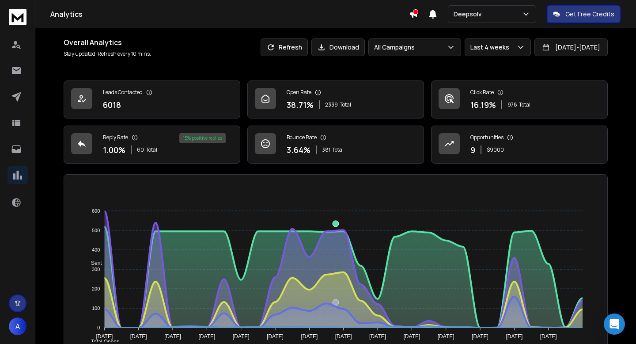
click at [243, 166] on div "Leads Contacted 6018 Open Rate 38.71 % 2339 Total Click Rate 16.19 % 978 Total …" at bounding box center [336, 225] width 544 height 291
click at [8, 101] on link at bounding box center [17, 97] width 18 height 18
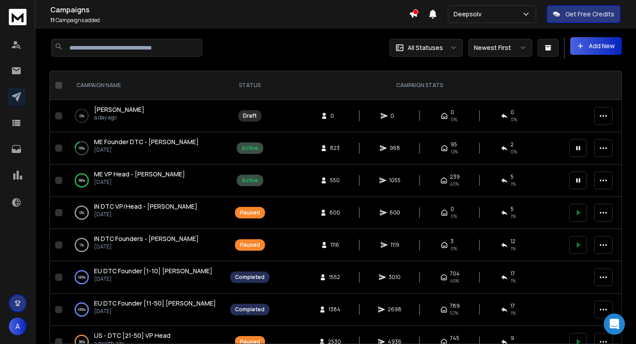
click at [107, 143] on span "ME Founder DTC - [PERSON_NAME]" at bounding box center [146, 141] width 105 height 8
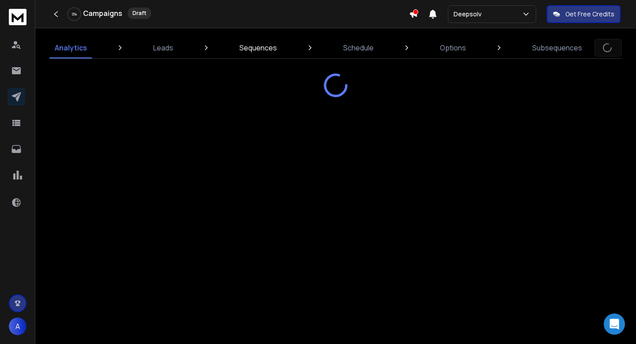
click at [271, 46] on p "Sequences" at bounding box center [259, 47] width 38 height 11
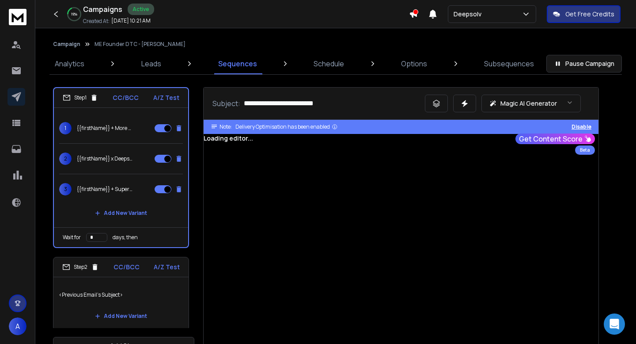
scroll to position [3, 0]
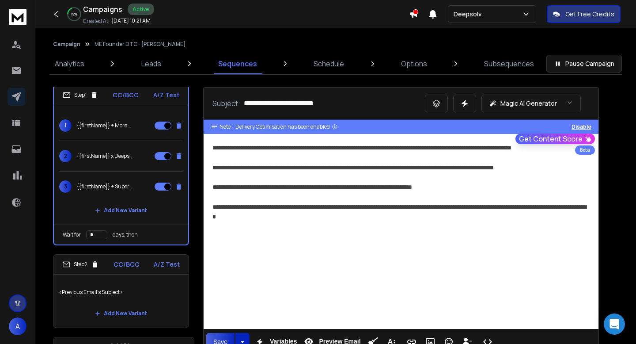
click at [111, 296] on p "<Previous Email's Subject>" at bounding box center [121, 292] width 125 height 25
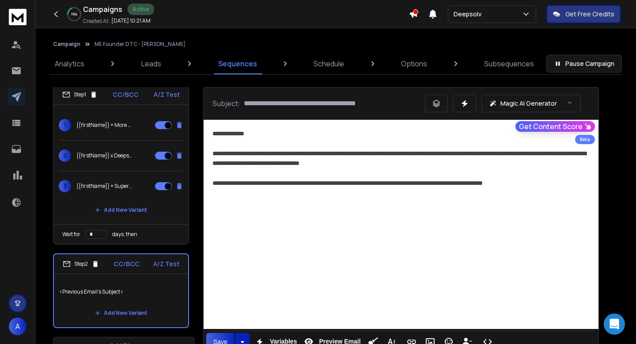
click at [525, 154] on div "**********" at bounding box center [401, 158] width 377 height 20
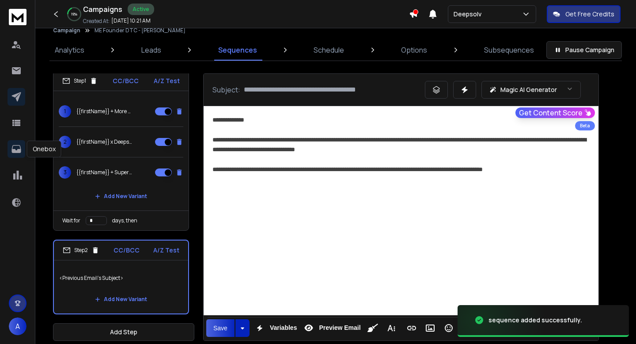
click at [15, 143] on link at bounding box center [17, 149] width 18 height 18
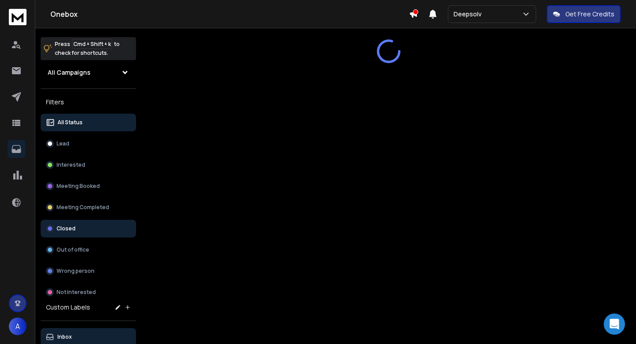
scroll to position [143, 0]
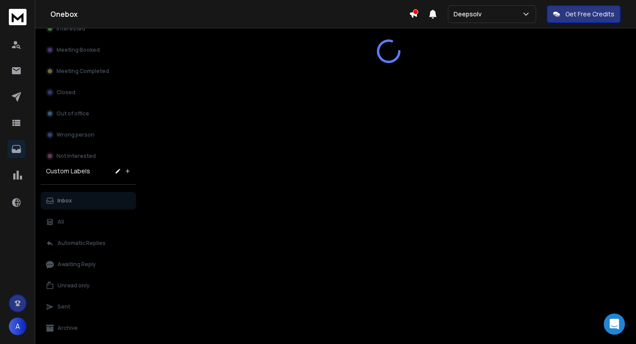
click at [65, 292] on div "Inbox All Automatic Replies Awaiting Reply Unread only Sent Archive" at bounding box center [88, 264] width 95 height 145
click at [63, 300] on div "Inbox All Automatic Replies Awaiting Reply Unread only Sent Archive" at bounding box center [88, 264] width 95 height 145
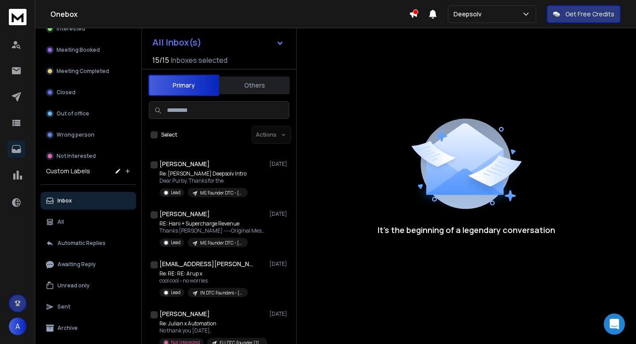
click at [64, 303] on p "Sent" at bounding box center [63, 306] width 13 height 7
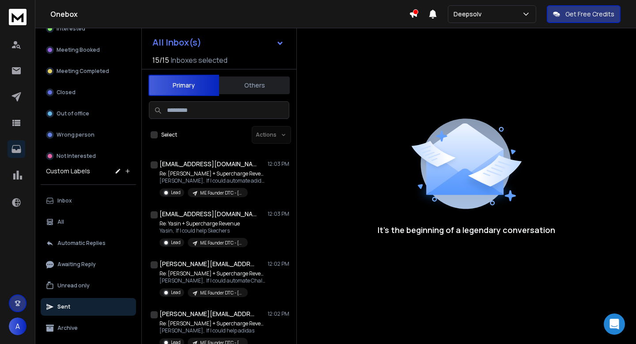
click at [247, 172] on p "Re: [PERSON_NAME] + Supercharge Revenue" at bounding box center [213, 173] width 106 height 7
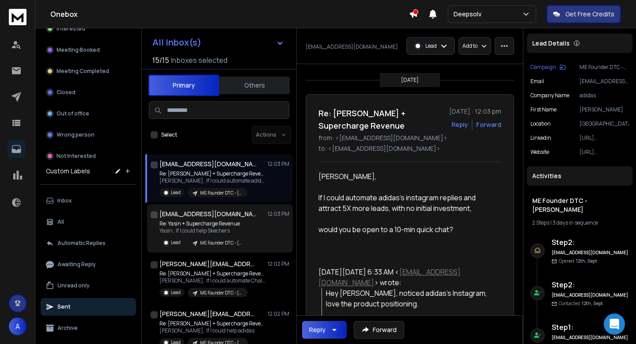
click at [235, 237] on div "Re: Yasin + Supercharge Revenue Yasin, If I could help Skechers Lead ME Founder…" at bounding box center [204, 233] width 88 height 27
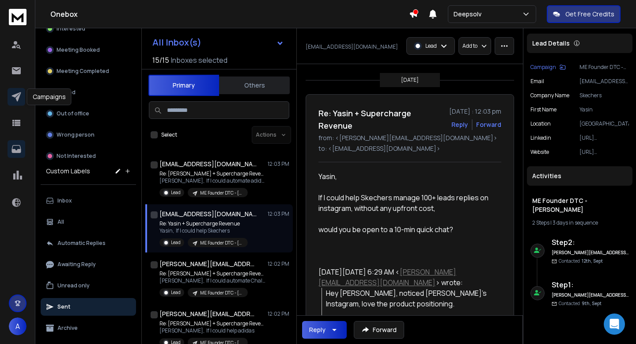
click at [16, 96] on icon at bounding box center [15, 96] width 9 height 9
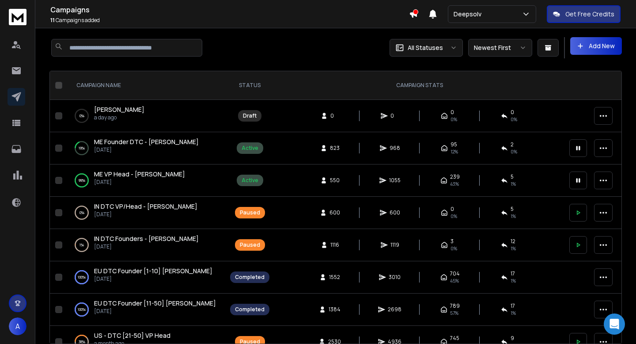
click at [120, 141] on span "ME Founder DTC - [PERSON_NAME]" at bounding box center [146, 141] width 105 height 8
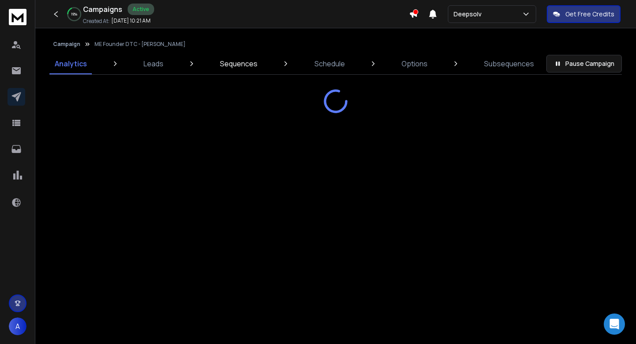
click at [243, 71] on link "Sequences" at bounding box center [239, 63] width 48 height 21
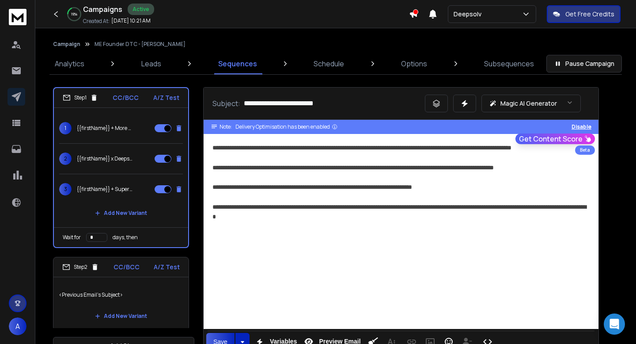
scroll to position [3, 0]
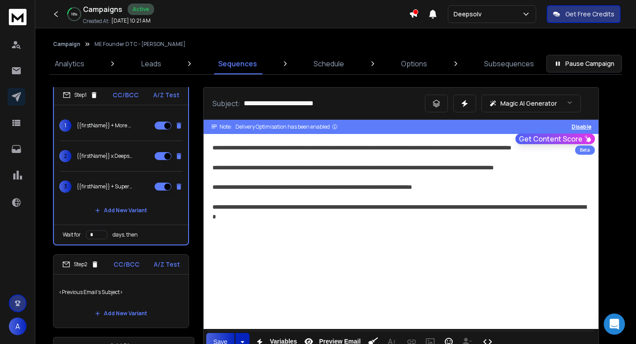
click at [148, 289] on p "<Previous Email's Subject>" at bounding box center [121, 292] width 125 height 25
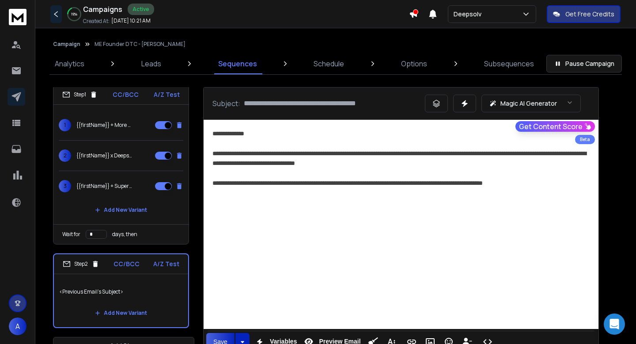
click at [57, 16] on icon at bounding box center [56, 14] width 4 height 6
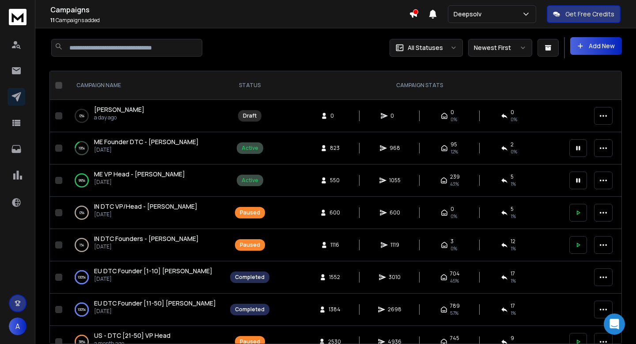
click at [102, 109] on span "[PERSON_NAME]" at bounding box center [119, 109] width 50 height 8
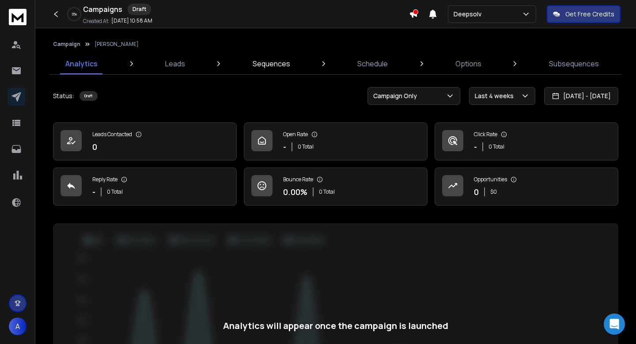
click at [259, 64] on p "Sequences" at bounding box center [272, 63] width 38 height 11
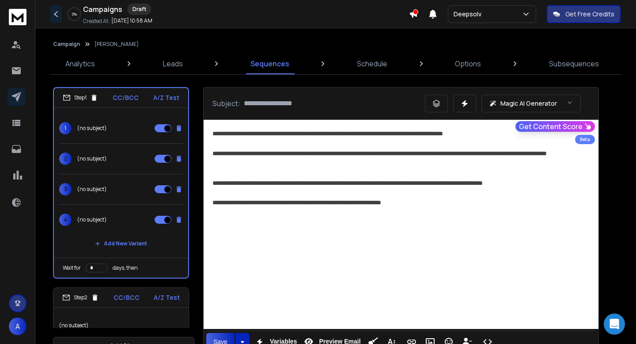
click at [58, 17] on icon at bounding box center [56, 14] width 8 height 8
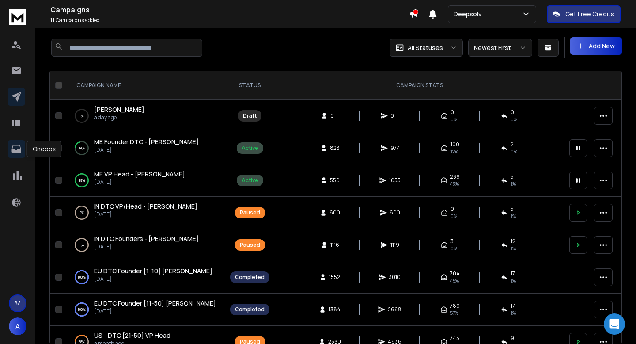
click at [11, 147] on icon at bounding box center [16, 149] width 11 height 11
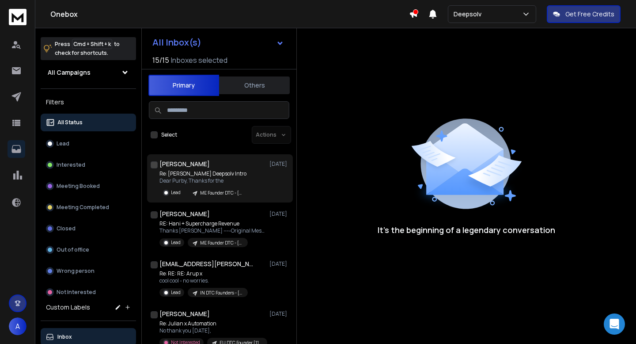
click at [250, 185] on div "Re: [PERSON_NAME] Deepsolv Intro Dear [PERSON_NAME], Thanks for the Lead ME Fou…" at bounding box center [225, 183] width 130 height 27
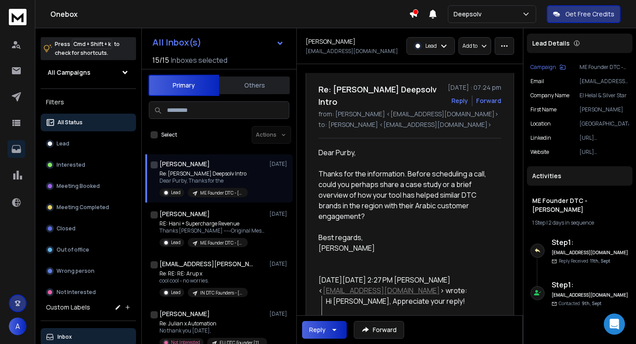
scroll to position [31, 0]
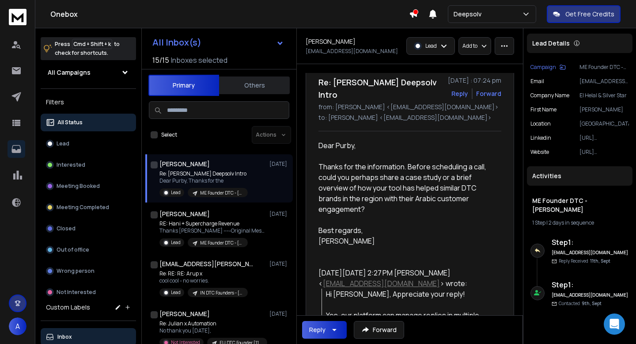
click at [313, 329] on div "Reply" at bounding box center [317, 329] width 16 height 9
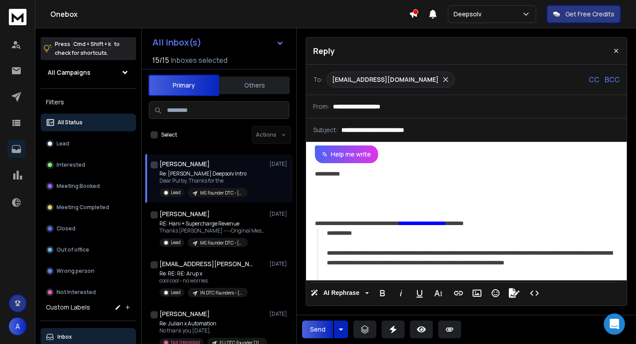
scroll to position [0, 0]
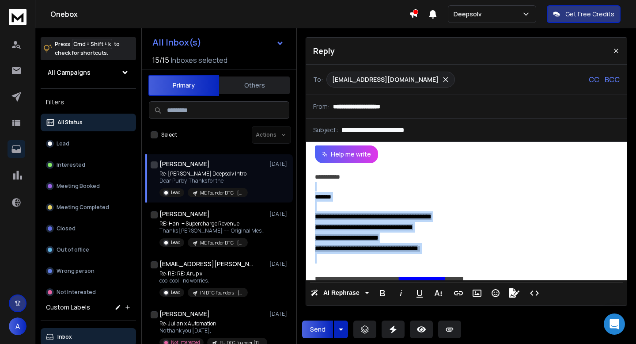
drag, startPoint x: 446, startPoint y: 254, endPoint x: 288, endPoint y: 191, distance: 170.6
click at [288, 190] on div "All Inbox(s) 15 / 15 Inboxes selected Primary Others Select Actions [PERSON_NAM…" at bounding box center [388, 200] width 495 height 344
click at [439, 295] on icon "button" at bounding box center [439, 293] width 8 height 6
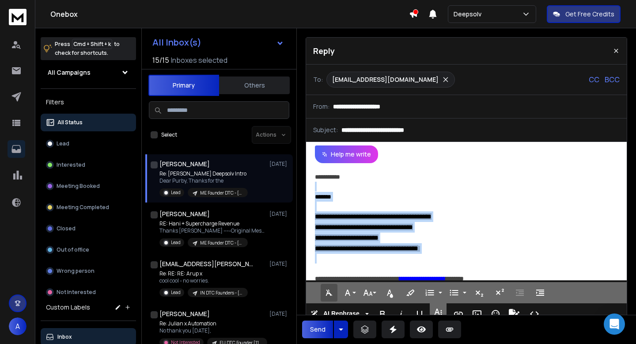
click at [323, 290] on button "Clear Formatting" at bounding box center [329, 293] width 17 height 18
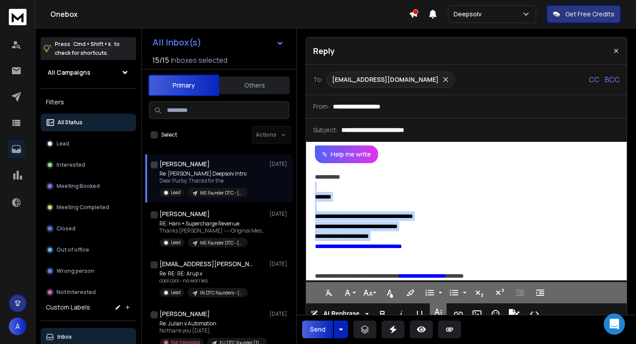
click at [348, 193] on div "*******" at bounding box center [465, 197] width 300 height 10
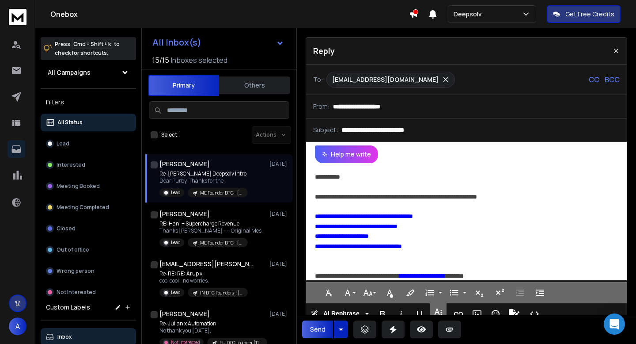
click at [472, 200] on div "**********" at bounding box center [465, 197] width 300 height 10
click at [426, 199] on div "**********" at bounding box center [465, 197] width 300 height 10
click at [442, 198] on div "**********" at bounding box center [465, 197] width 300 height 10
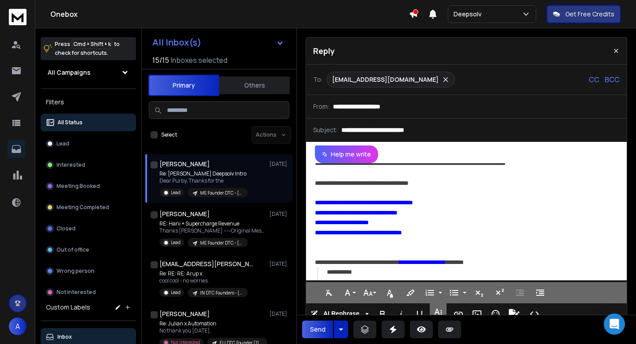
scroll to position [15, 0]
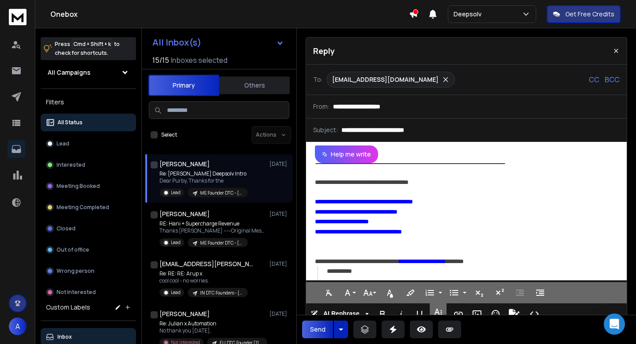
click at [449, 239] on div at bounding box center [465, 241] width 300 height 10
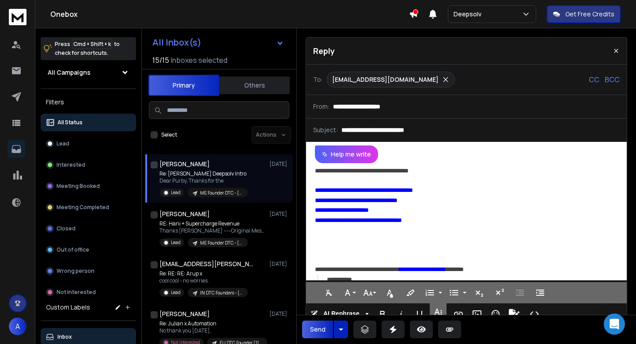
scroll to position [27, 0]
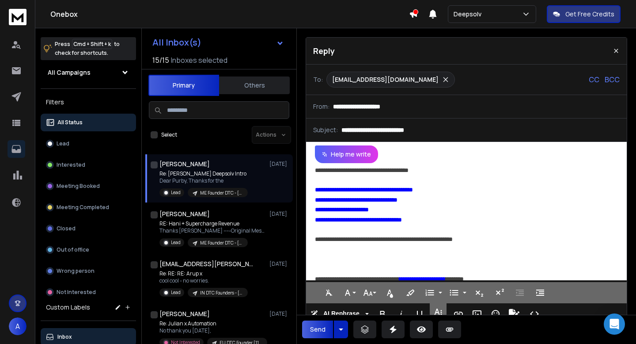
click at [383, 240] on div "**********" at bounding box center [465, 239] width 300 height 10
click at [364, 251] on div at bounding box center [465, 249] width 300 height 10
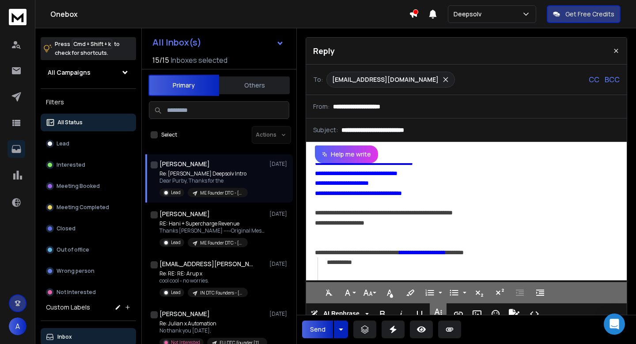
scroll to position [0, 0]
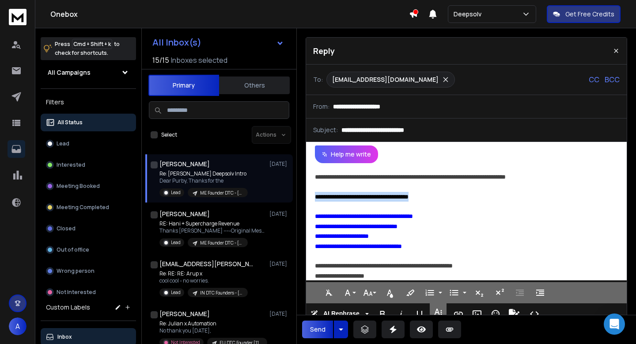
drag, startPoint x: 432, startPoint y: 197, endPoint x: 312, endPoint y: 196, distance: 120.6
click at [312, 196] on div "**********" at bounding box center [465, 221] width 318 height 117
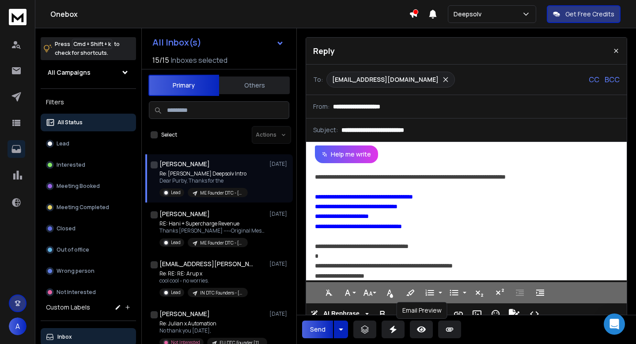
click at [420, 331] on icon at bounding box center [421, 329] width 9 height 6
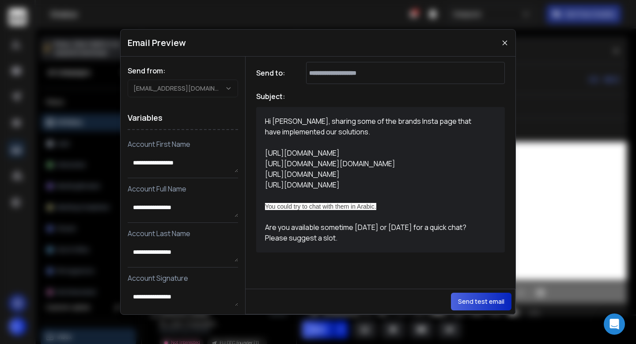
click at [506, 44] on icon at bounding box center [505, 42] width 7 height 7
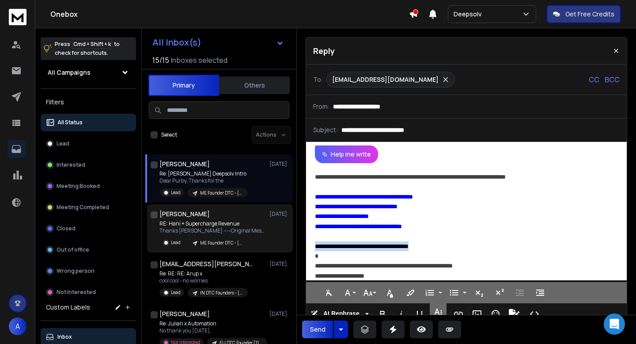
drag, startPoint x: 433, startPoint y: 247, endPoint x: 288, endPoint y: 246, distance: 144.9
click at [288, 246] on div "All Inbox(s) 15 / 15 Inboxes selected Primary Others Select Actions [PERSON_NAM…" at bounding box center [388, 200] width 495 height 344
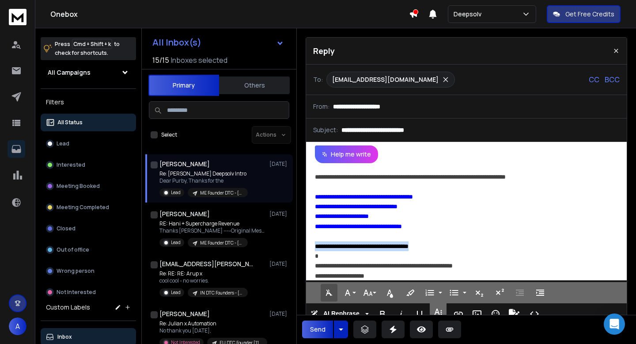
click at [327, 290] on icon "button" at bounding box center [329, 292] width 7 height 6
click at [419, 333] on icon at bounding box center [421, 329] width 9 height 9
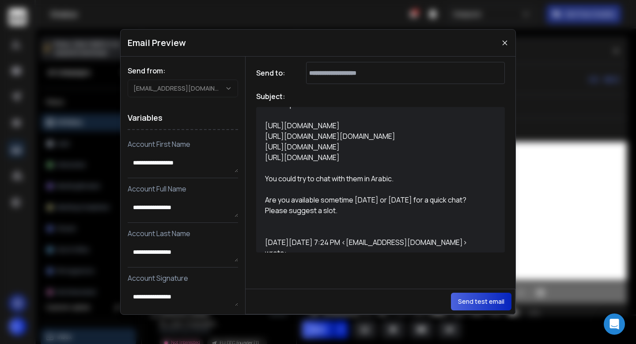
scroll to position [29, 0]
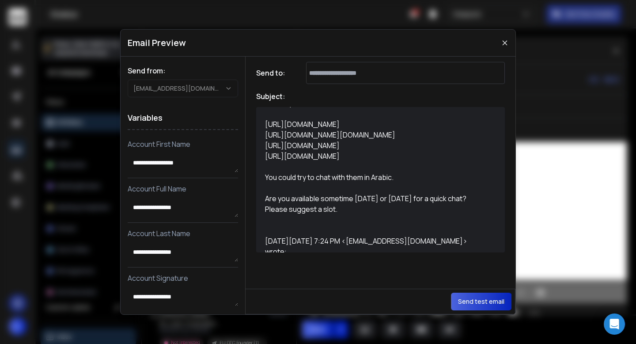
click at [506, 41] on icon at bounding box center [505, 42] width 7 height 7
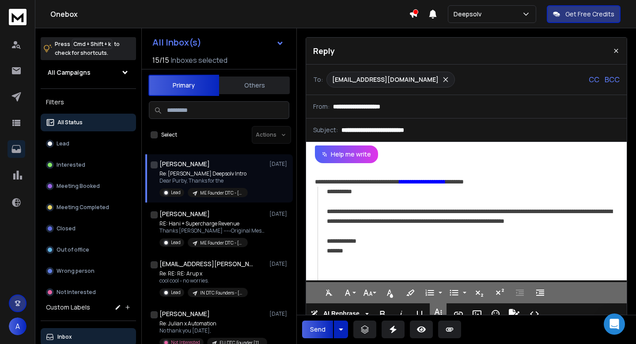
scroll to position [132, 0]
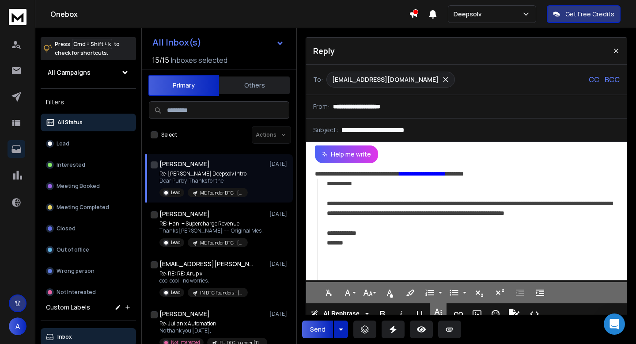
click at [318, 333] on button "Send" at bounding box center [317, 329] width 31 height 18
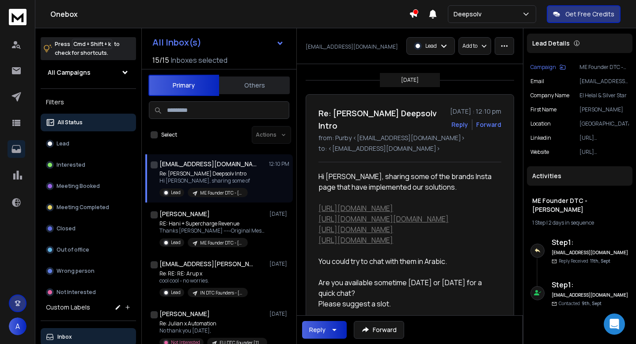
click at [365, 232] on link "[URL][DOMAIN_NAME]" at bounding box center [356, 229] width 75 height 10
click at [376, 218] on link "[URL][DOMAIN_NAME][DOMAIN_NAME]" at bounding box center [384, 219] width 130 height 10
click at [372, 210] on link "[URL][DOMAIN_NAME]" at bounding box center [356, 208] width 75 height 10
click at [361, 239] on link "[URL][DOMAIN_NAME]" at bounding box center [356, 240] width 75 height 10
click at [384, 229] on link "[URL][DOMAIN_NAME]" at bounding box center [356, 229] width 75 height 10
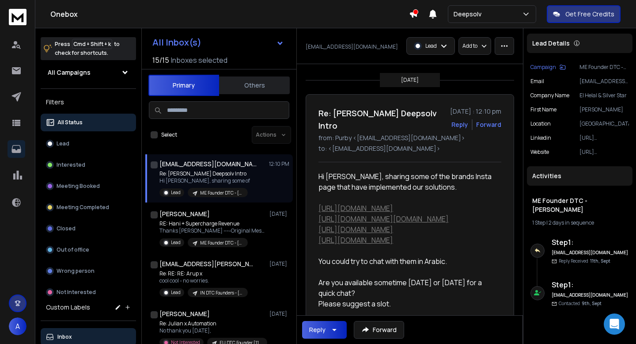
click at [347, 13] on h1 "Onebox" at bounding box center [229, 14] width 359 height 11
click at [74, 147] on button "Lead" at bounding box center [88, 144] width 95 height 18
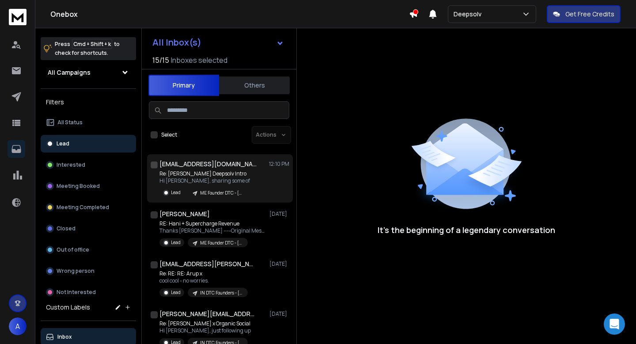
click at [222, 173] on p "Re: [PERSON_NAME] Deepsolv Intro" at bounding box center [205, 173] width 91 height 7
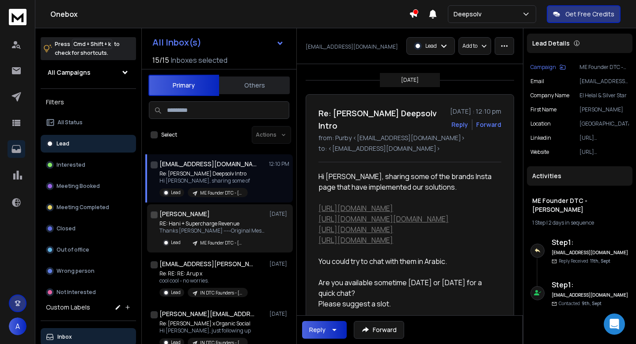
click at [207, 221] on p "RE: Hani + Supercharge Revenue" at bounding box center [213, 223] width 106 height 7
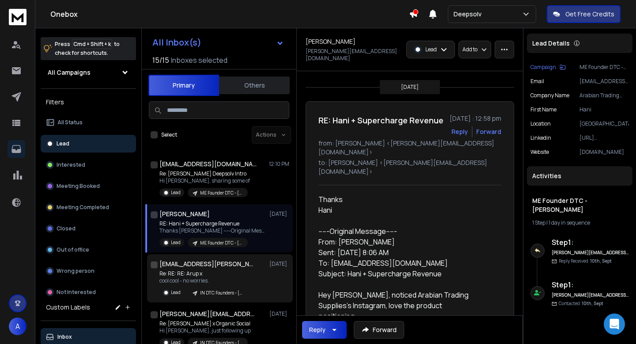
click at [218, 268] on div "[EMAIL_ADDRESS][PERSON_NAME][DOMAIN_NAME] [DATE] Re: RE: RE: Arup x cool cool -…" at bounding box center [225, 278] width 130 height 38
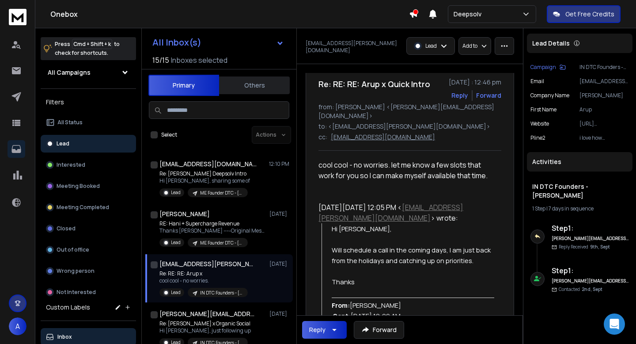
scroll to position [30, 0]
click at [313, 330] on div "Reply" at bounding box center [317, 329] width 16 height 9
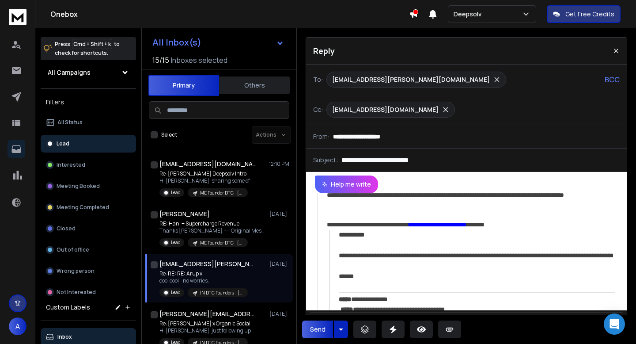
scroll to position [0, 0]
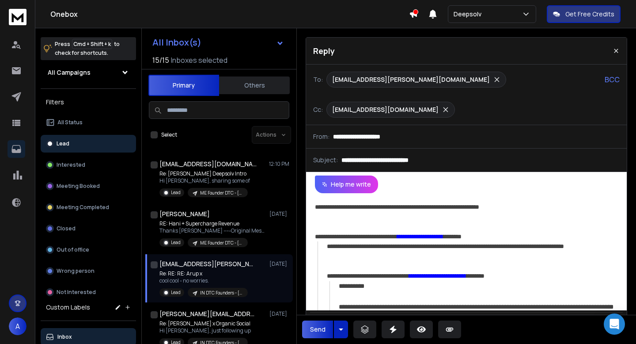
click at [316, 329] on button "Send" at bounding box center [317, 329] width 31 height 18
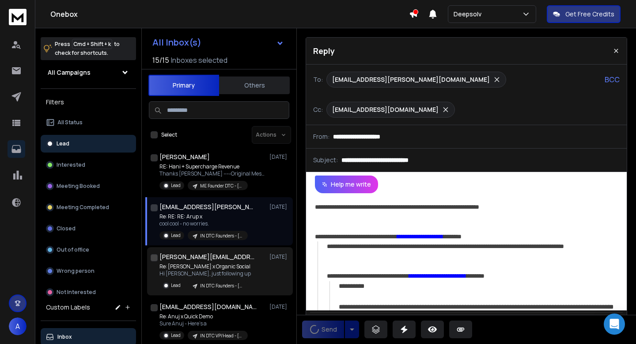
scroll to position [57, 0]
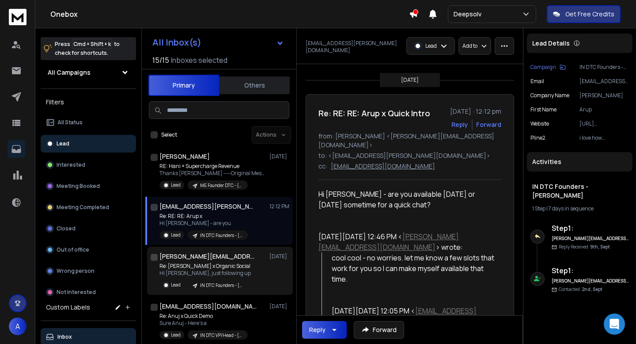
click at [242, 276] on p "Hi [PERSON_NAME], just following up" at bounding box center [205, 273] width 91 height 7
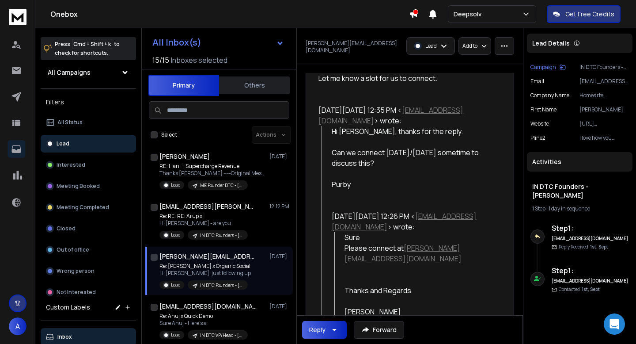
scroll to position [0, 0]
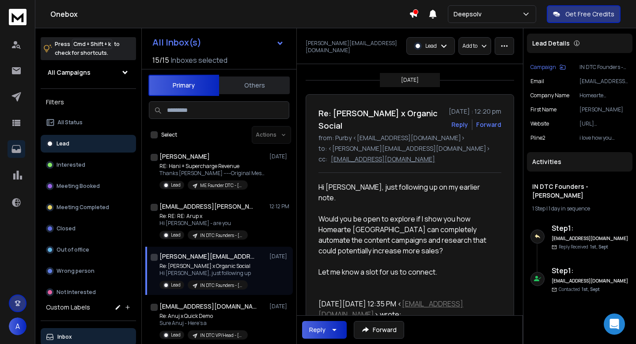
click at [315, 329] on div "Reply" at bounding box center [317, 329] width 16 height 9
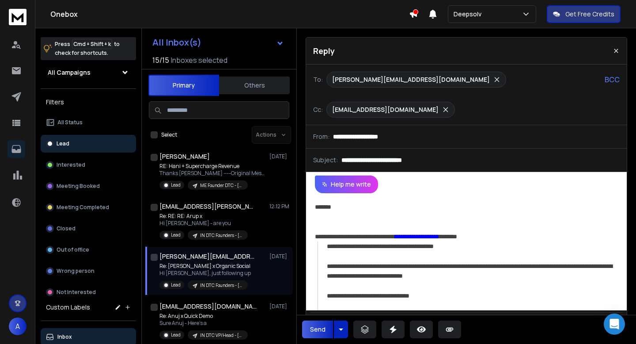
click at [315, 327] on button "Send" at bounding box center [317, 329] width 31 height 18
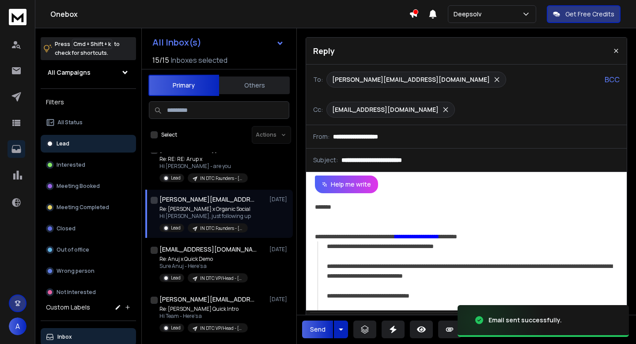
scroll to position [115, 0]
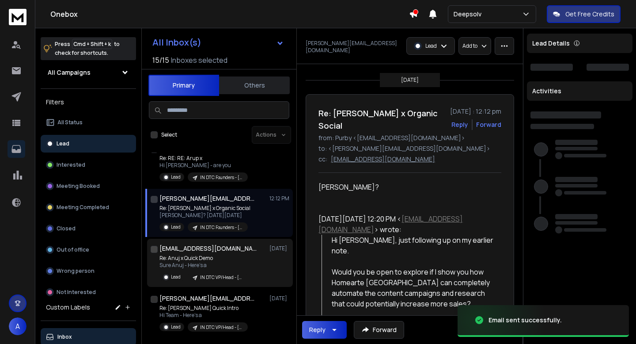
click at [204, 265] on p "Sure Anuj - Here's a" at bounding box center [204, 265] width 88 height 7
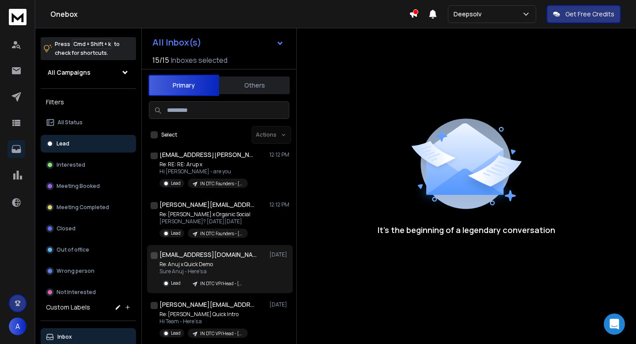
scroll to position [110, 0]
click at [250, 271] on div "Re: Anuj x Quick Demo Sure Anuj - Here's a Lead IN DTC VP/Head - [PERSON_NAME]" at bounding box center [225, 272] width 130 height 27
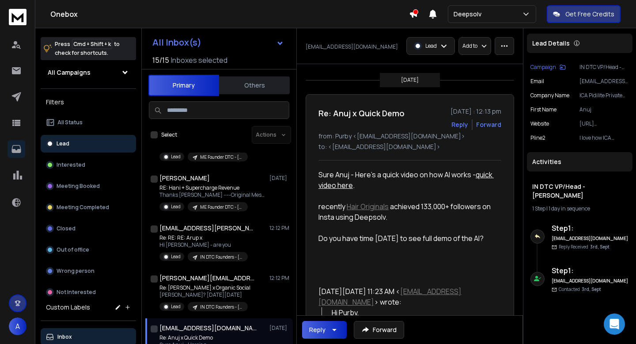
scroll to position [31, 0]
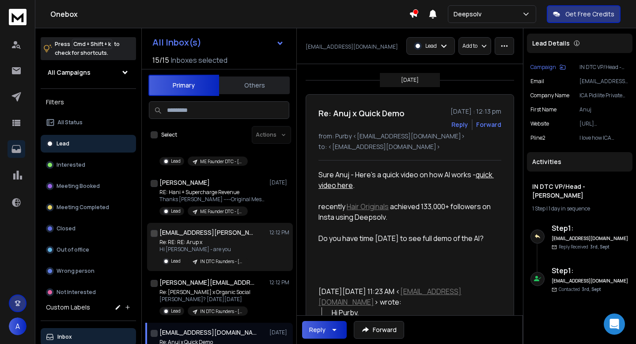
click at [239, 251] on p "Hi [PERSON_NAME] - are you" at bounding box center [204, 249] width 88 height 7
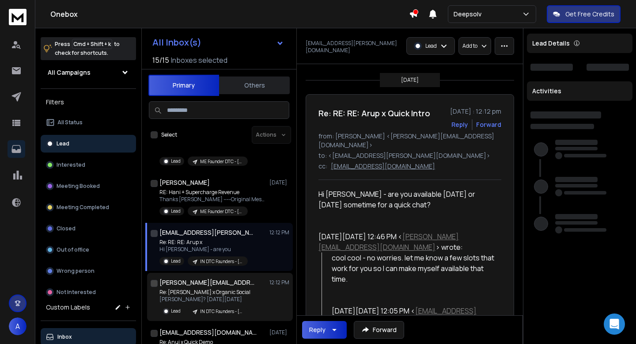
click at [231, 293] on p "Re: [PERSON_NAME] x Organic Social" at bounding box center [205, 292] width 91 height 7
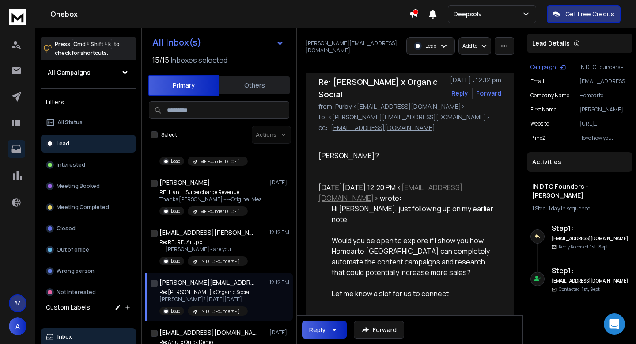
scroll to position [34, 0]
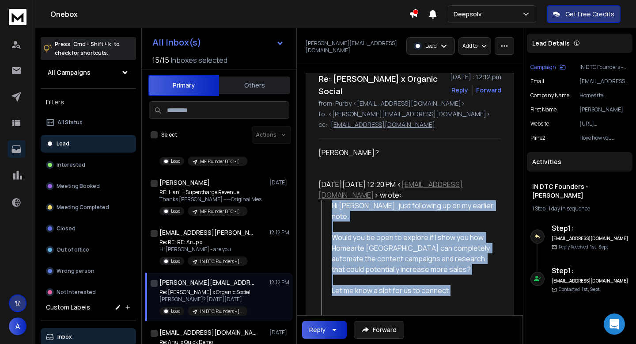
drag, startPoint x: 455, startPoint y: 280, endPoint x: 331, endPoint y: 209, distance: 142.7
copy div "Hi [PERSON_NAME], just following up on my earlier note. Would you be open to ex…"
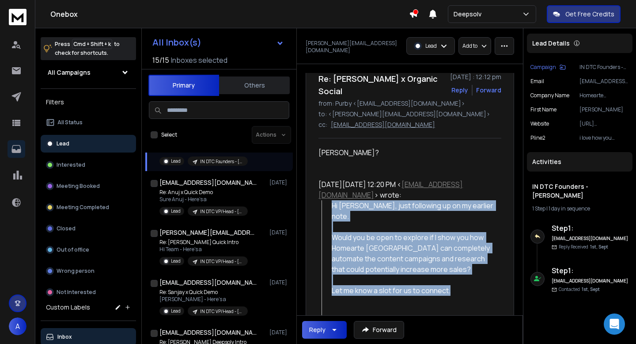
scroll to position [203, 0]
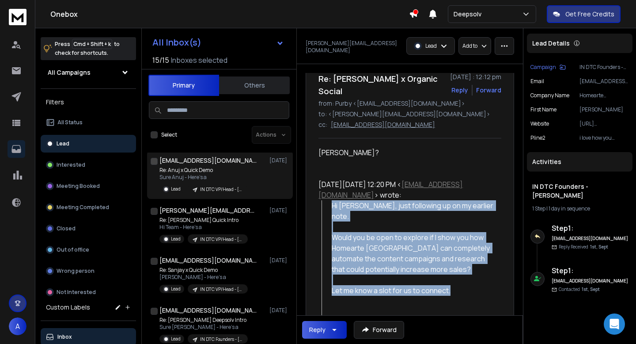
click at [225, 173] on p "Re: Anuj x Quick Demo" at bounding box center [204, 170] width 88 height 7
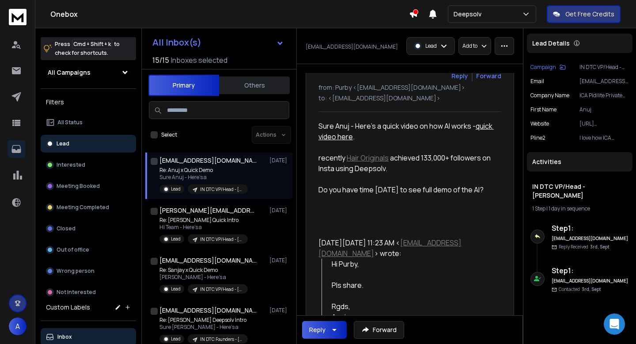
scroll to position [0, 0]
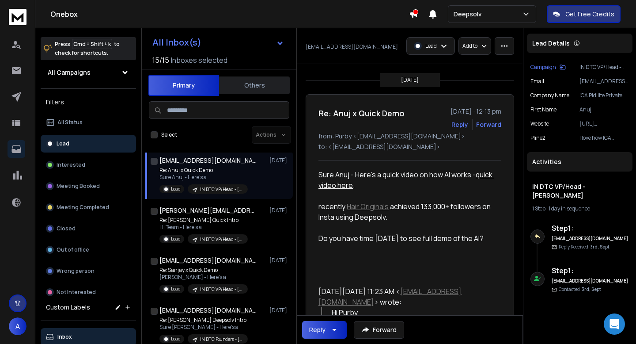
click at [314, 333] on div "Reply" at bounding box center [317, 329] width 16 height 9
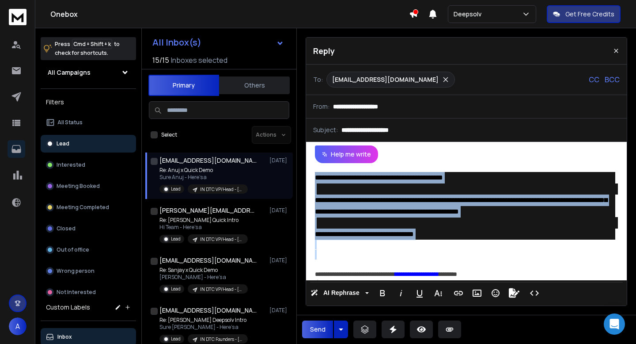
drag, startPoint x: 406, startPoint y: 251, endPoint x: 294, endPoint y: 162, distance: 142.8
click at [294, 162] on div "**********" at bounding box center [388, 200] width 495 height 344
click at [438, 295] on icon "button" at bounding box center [438, 293] width 11 height 11
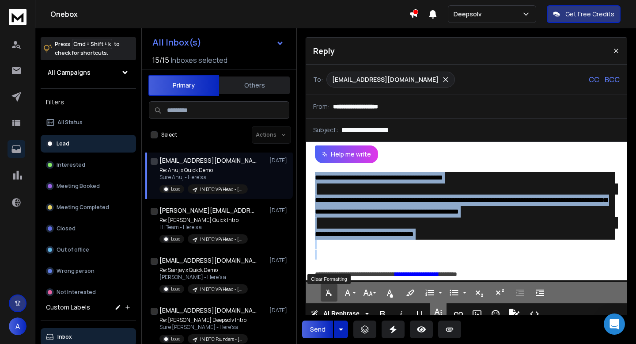
click at [331, 292] on icon "button" at bounding box center [329, 292] width 11 height 11
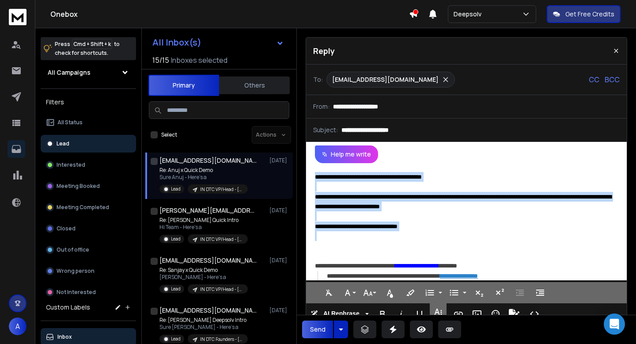
click at [435, 220] on div at bounding box center [466, 216] width 303 height 10
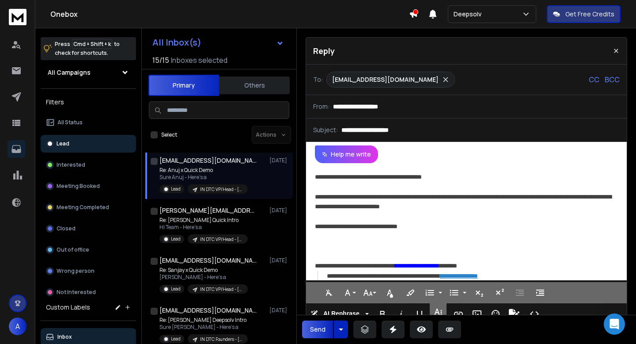
click at [459, 197] on div "**********" at bounding box center [465, 202] width 300 height 20
drag, startPoint x: 490, startPoint y: 196, endPoint x: 448, endPoint y: 195, distance: 41.5
click at [448, 196] on div "**********" at bounding box center [465, 202] width 300 height 20
click at [477, 217] on div at bounding box center [465, 216] width 300 height 10
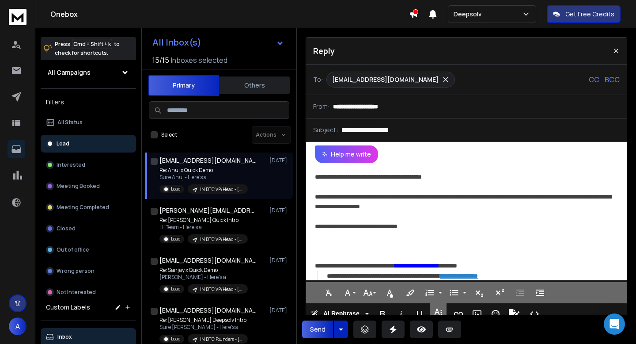
click at [549, 198] on div "**********" at bounding box center [465, 202] width 300 height 20
click at [499, 209] on div "**********" at bounding box center [465, 202] width 300 height 20
click at [447, 230] on div "**********" at bounding box center [465, 226] width 300 height 10
click at [336, 178] on div "**********" at bounding box center [465, 177] width 300 height 10
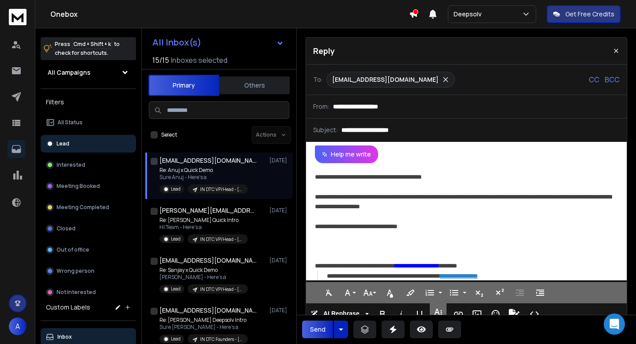
click at [336, 178] on div "**********" at bounding box center [465, 177] width 300 height 10
click at [437, 229] on div "**********" at bounding box center [465, 226] width 300 height 10
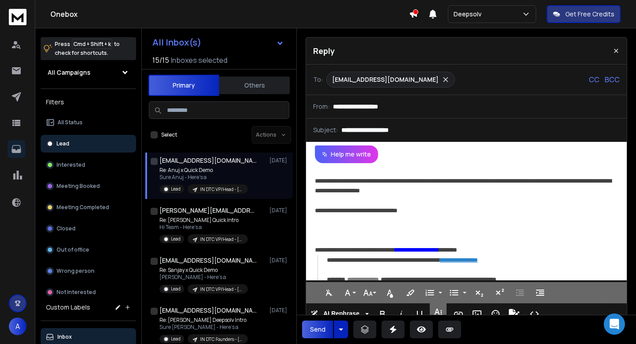
scroll to position [17, 0]
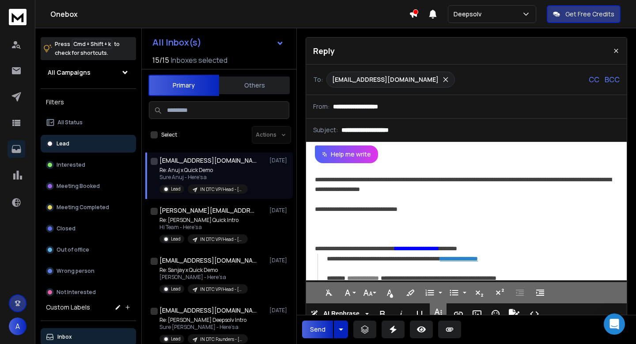
click at [316, 333] on button "Send" at bounding box center [317, 329] width 31 height 18
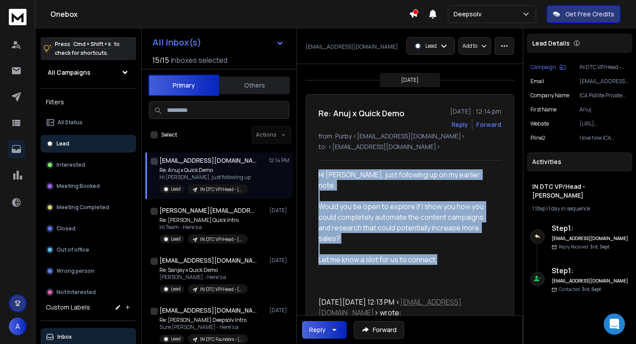
drag, startPoint x: 444, startPoint y: 251, endPoint x: 314, endPoint y: 171, distance: 152.8
copy div "Hi [PERSON_NAME], just following up on my earlier note. Would you be open to ex…"
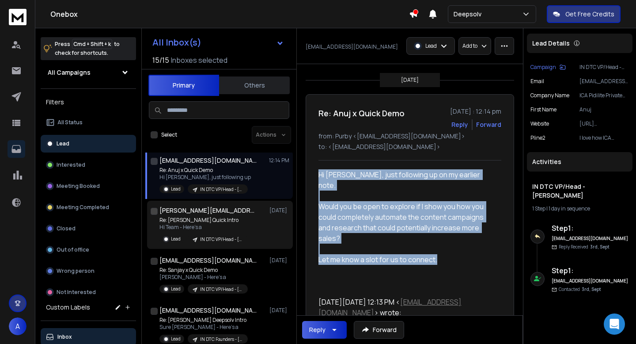
click at [198, 216] on div "[PERSON_NAME][EMAIL_ADDRESS][DOMAIN_NAME] [DATE] Re: [PERSON_NAME] x Quick Intr…" at bounding box center [225, 225] width 130 height 38
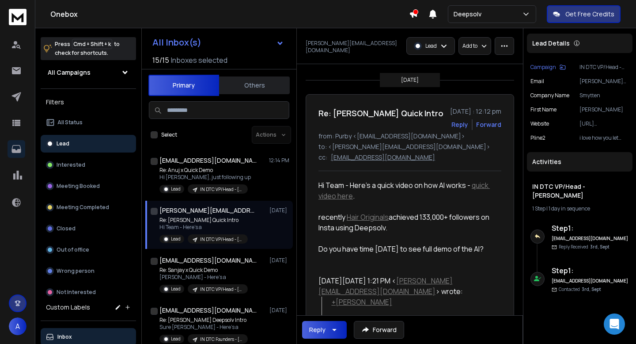
click at [317, 329] on div "Reply" at bounding box center [317, 329] width 16 height 9
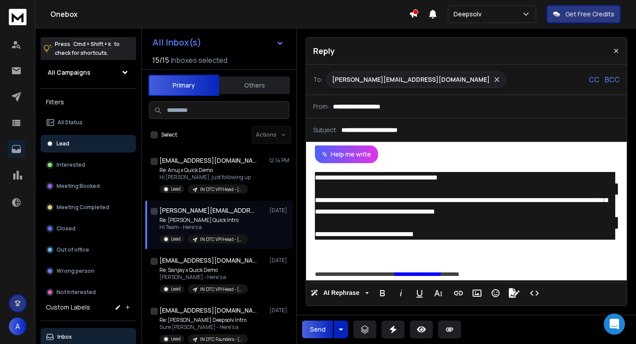
scroll to position [1, 0]
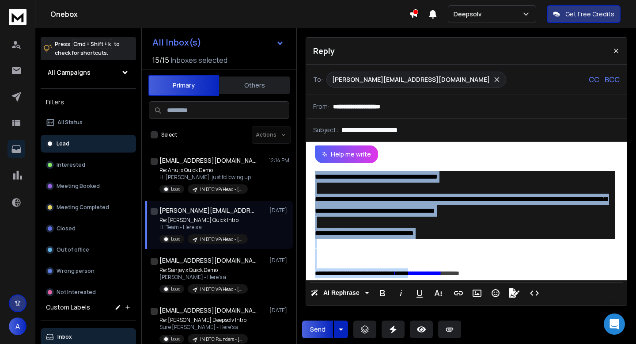
drag, startPoint x: 444, startPoint y: 278, endPoint x: 305, endPoint y: 171, distance: 175.1
click at [305, 171] on div "**********" at bounding box center [466, 222] width 339 height 388
click at [361, 251] on div at bounding box center [465, 254] width 300 height 10
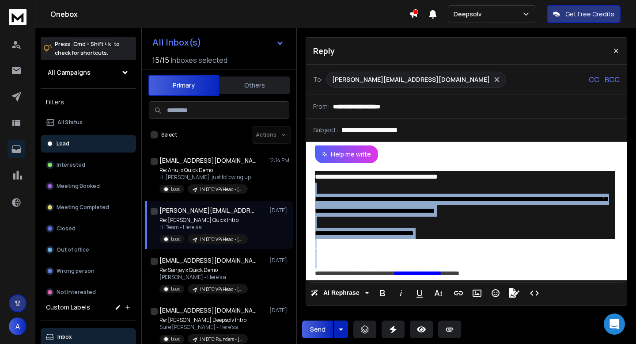
scroll to position [0, 0]
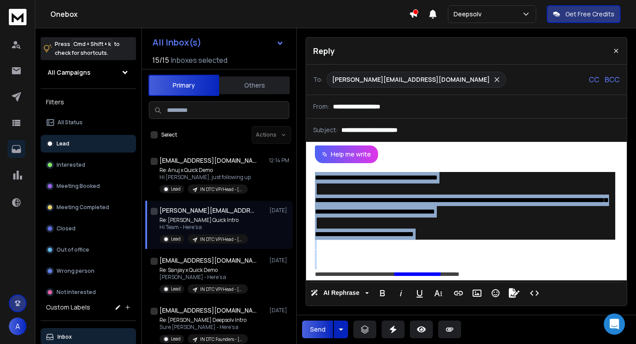
drag, startPoint x: 361, startPoint y: 251, endPoint x: 295, endPoint y: 140, distance: 128.6
click at [295, 140] on div "All Inbox(s) 15 / 15 Inboxes selected Primary Others Select Actions [EMAIL_ADDR…" at bounding box center [388, 200] width 495 height 344
click at [438, 295] on icon "button" at bounding box center [438, 293] width 11 height 11
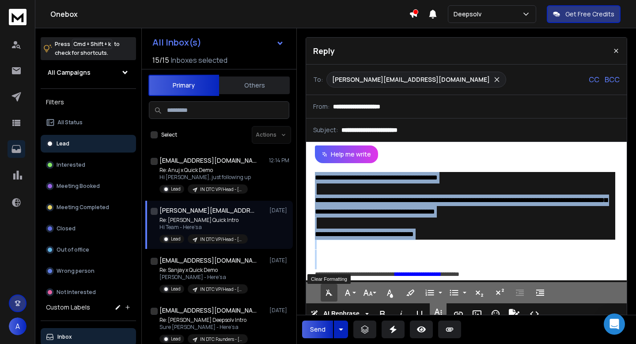
click at [328, 292] on icon "button" at bounding box center [329, 292] width 11 height 11
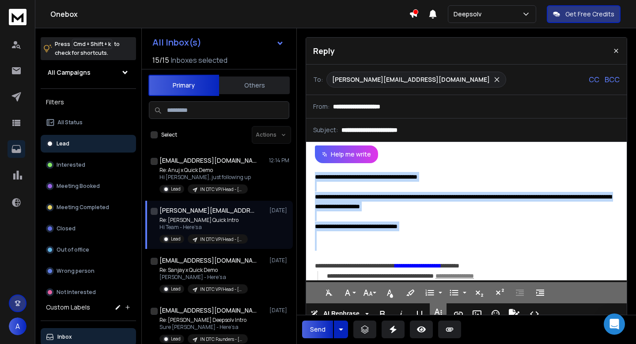
click at [330, 176] on div "**********" at bounding box center [465, 177] width 300 height 10
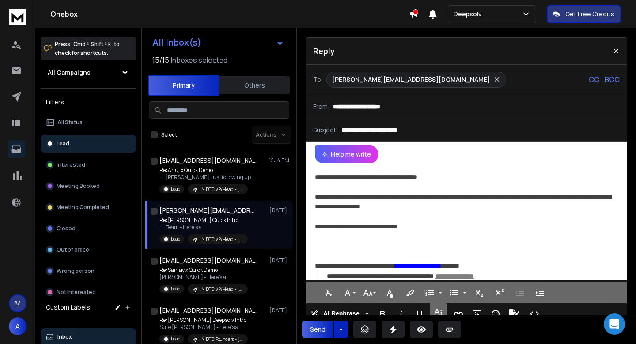
click at [330, 176] on div "**********" at bounding box center [465, 177] width 300 height 10
click at [314, 330] on button "Send" at bounding box center [317, 329] width 31 height 18
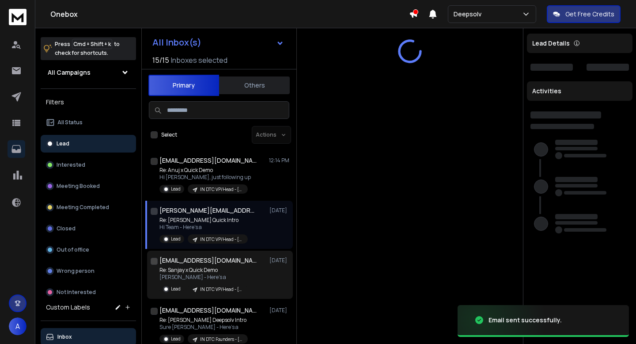
click at [236, 280] on p "[PERSON_NAME] - Here's a" at bounding box center [204, 277] width 88 height 7
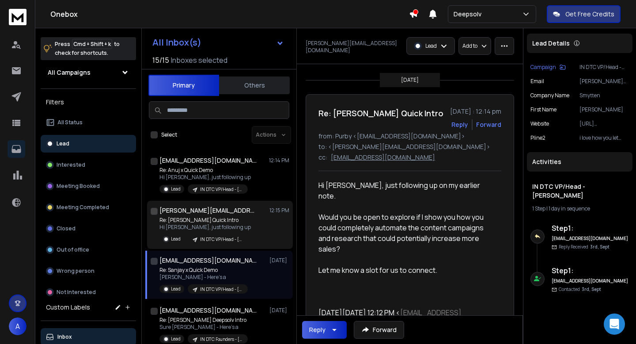
click at [225, 221] on p "Re: [PERSON_NAME] Quick Intro" at bounding box center [205, 220] width 91 height 7
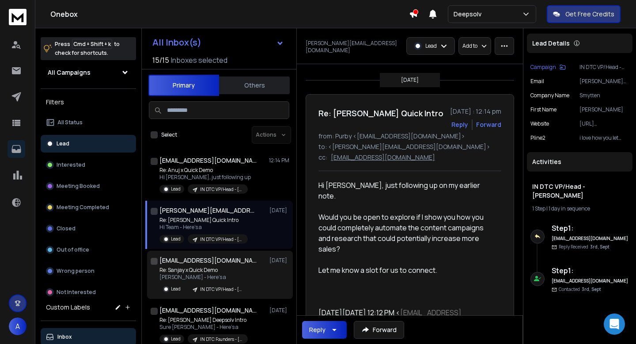
click at [216, 275] on p "[PERSON_NAME] - Here's a" at bounding box center [204, 277] width 88 height 7
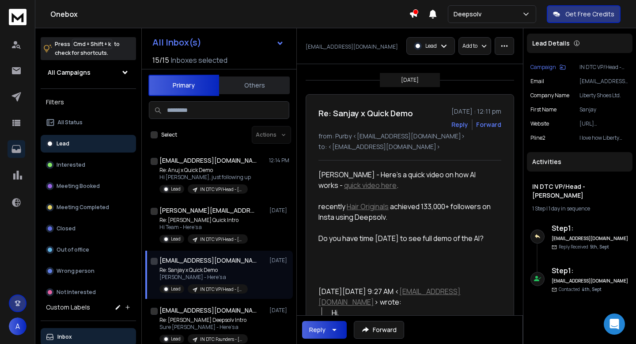
click at [313, 332] on div "Reply" at bounding box center [317, 329] width 16 height 9
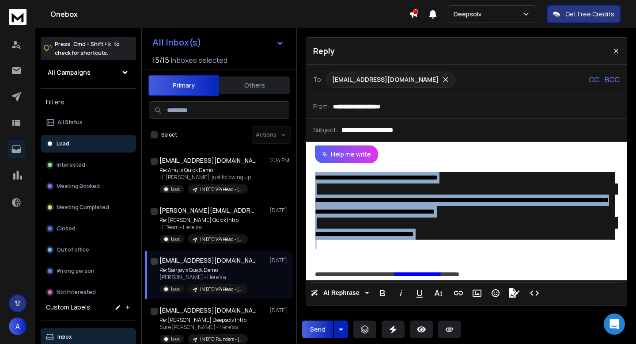
drag, startPoint x: 427, startPoint y: 248, endPoint x: 309, endPoint y: 163, distance: 145.4
click at [309, 163] on div "**********" at bounding box center [466, 221] width 321 height 117
click at [436, 292] on icon "button" at bounding box center [439, 293] width 8 height 6
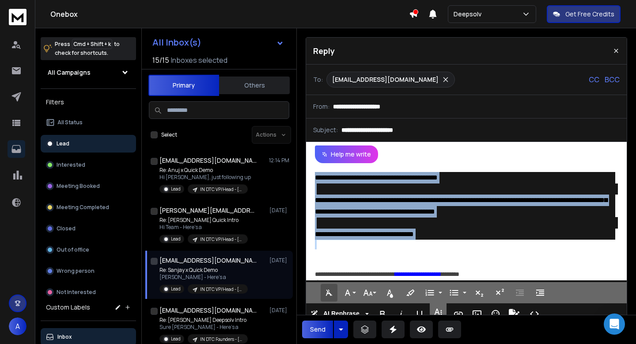
click at [327, 292] on icon "button" at bounding box center [329, 292] width 7 height 6
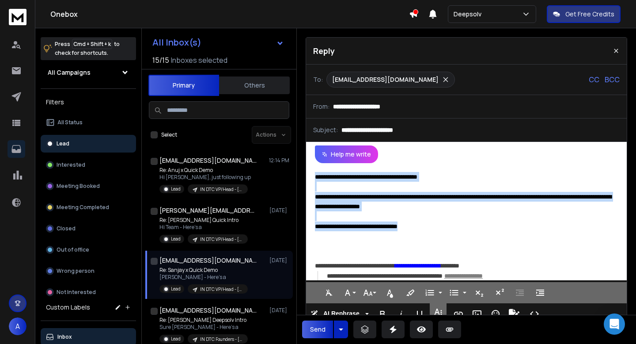
click at [329, 179] on div "**********" at bounding box center [465, 177] width 300 height 10
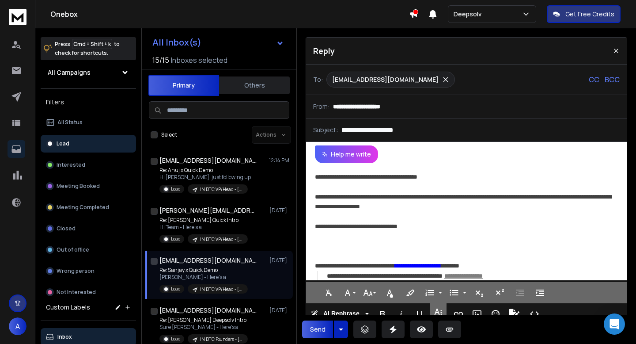
click at [329, 179] on div "**********" at bounding box center [465, 177] width 300 height 10
click at [316, 327] on button "Send" at bounding box center [317, 329] width 31 height 18
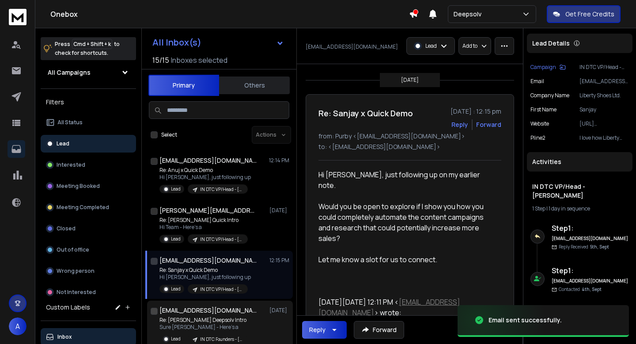
click at [205, 323] on p "Sure [PERSON_NAME] - Here's a" at bounding box center [204, 326] width 88 height 7
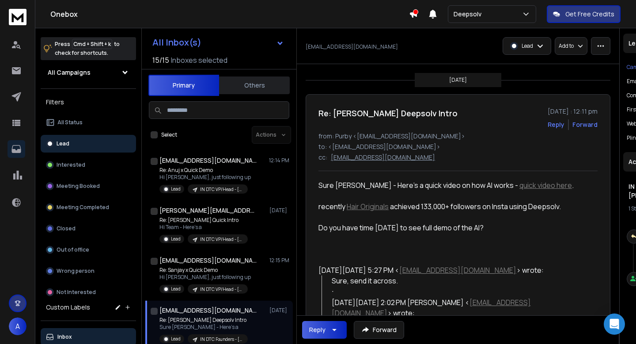
click at [316, 331] on div "Reply" at bounding box center [317, 329] width 16 height 9
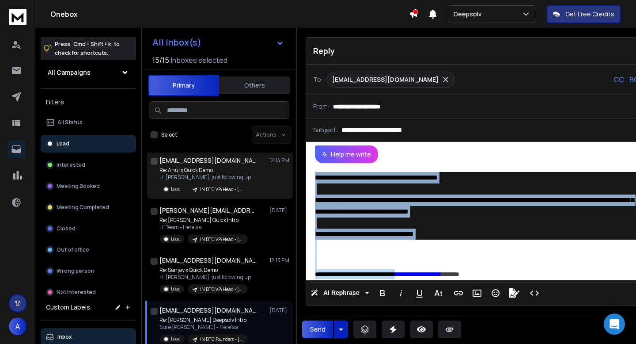
drag, startPoint x: 425, startPoint y: 275, endPoint x: 289, endPoint y: 167, distance: 173.6
click at [289, 166] on div "All Inbox(s) 15 / 15 Inboxes selected Primary Others Select Actions [EMAIL_ADDR…" at bounding box center [401, 200] width 520 height 344
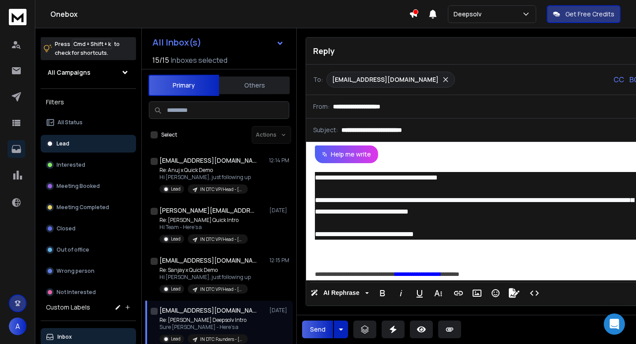
click at [325, 252] on div at bounding box center [479, 255] width 328 height 10
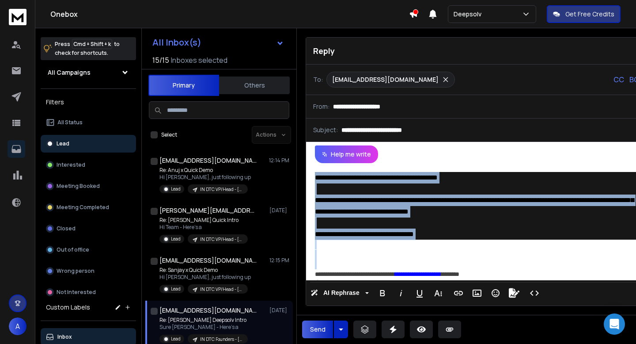
drag, startPoint x: 325, startPoint y: 252, endPoint x: 298, endPoint y: 135, distance: 120.6
click at [298, 135] on div "**********" at bounding box center [479, 222] width 364 height 388
click at [437, 293] on icon "button" at bounding box center [439, 293] width 8 height 6
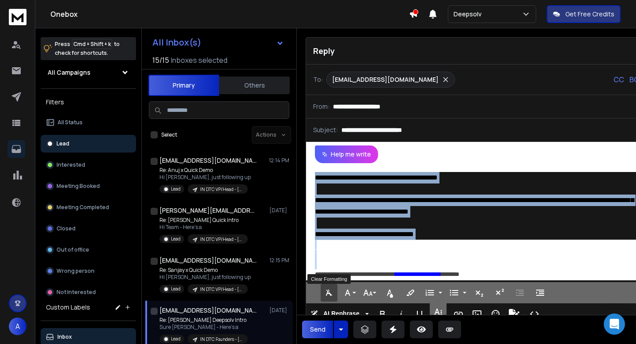
click at [329, 293] on icon "button" at bounding box center [329, 292] width 7 height 6
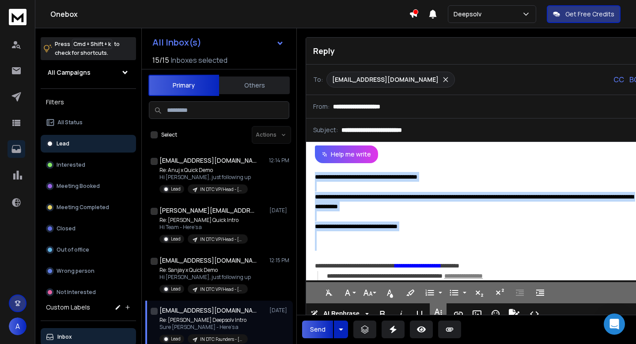
click at [326, 178] on div "**********" at bounding box center [478, 177] width 326 height 10
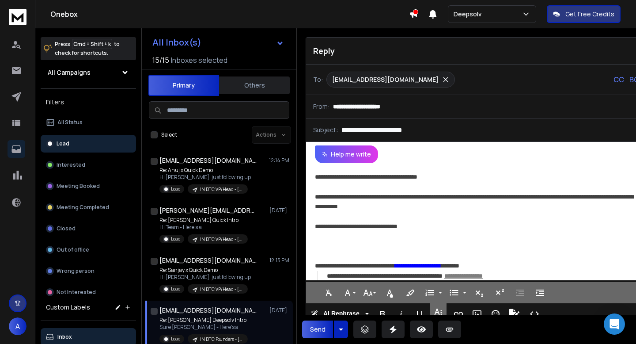
click at [326, 178] on div "**********" at bounding box center [478, 177] width 326 height 10
click at [320, 324] on button "Send" at bounding box center [317, 329] width 31 height 18
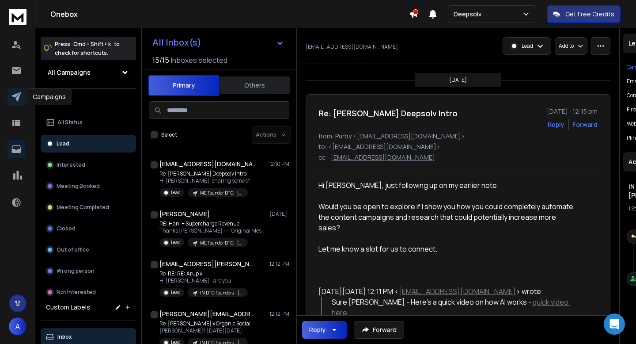
click at [12, 94] on icon at bounding box center [16, 96] width 11 height 11
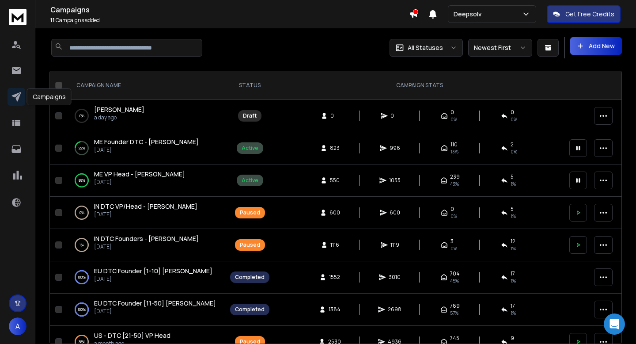
click at [104, 113] on span "[PERSON_NAME]" at bounding box center [119, 109] width 50 height 8
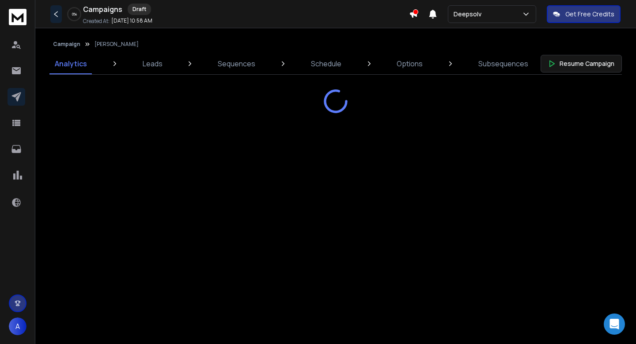
click at [54, 15] on icon at bounding box center [56, 14] width 8 height 8
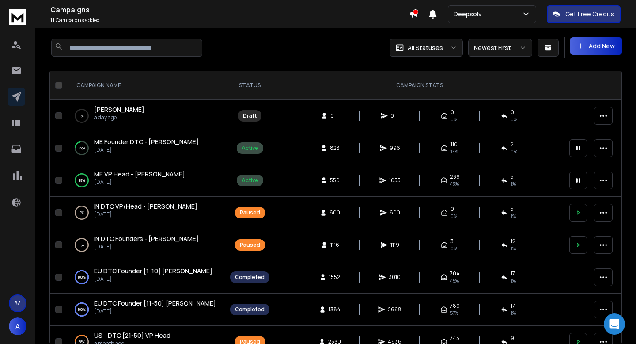
click at [603, 113] on icon "button" at bounding box center [603, 115] width 9 height 9
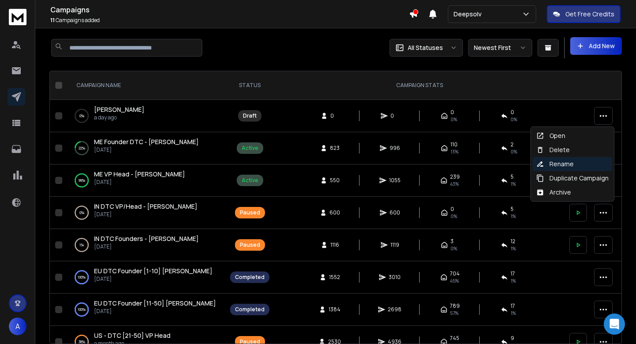
click at [567, 161] on div "Rename" at bounding box center [555, 164] width 38 height 9
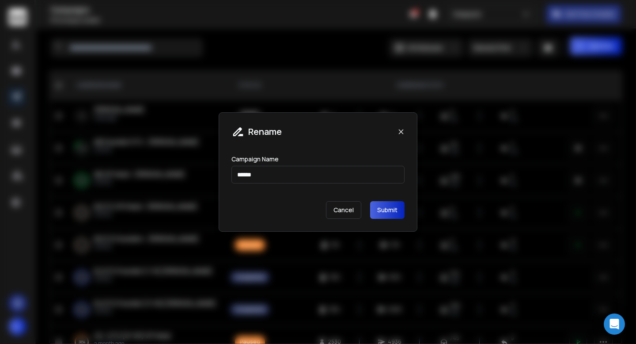
click at [298, 175] on input "******" at bounding box center [318, 175] width 173 height 18
paste input "**********"
click at [259, 177] on input "**********" at bounding box center [318, 175] width 173 height 18
click at [249, 175] on input "**********" at bounding box center [318, 175] width 173 height 18
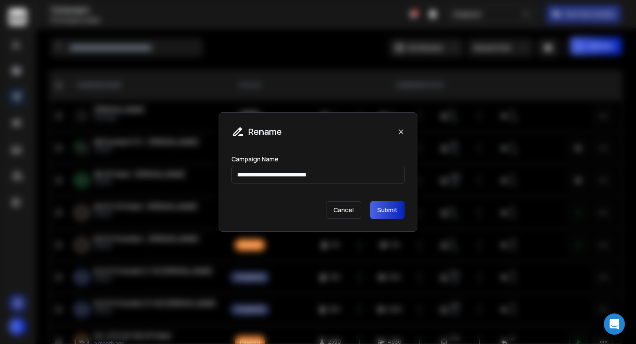
type input "**********"
click at [381, 212] on button "Submit" at bounding box center [387, 210] width 34 height 18
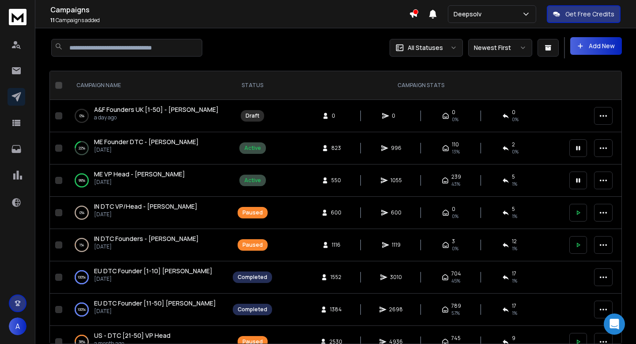
click at [161, 109] on span "A&F Founders UK [1-50] - [PERSON_NAME]" at bounding box center [156, 109] width 125 height 8
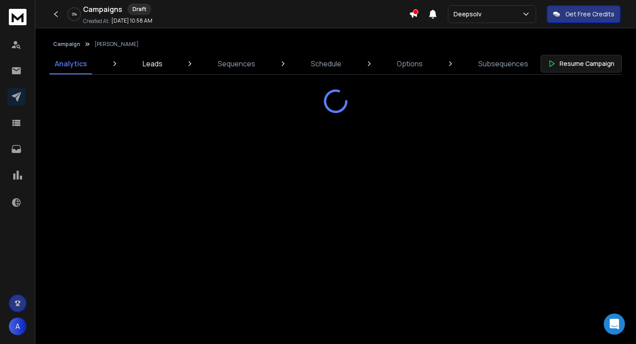
click at [153, 67] on p "Leads" at bounding box center [153, 63] width 20 height 11
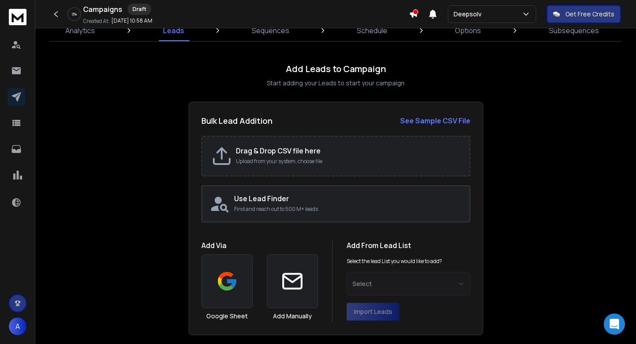
scroll to position [37, 0]
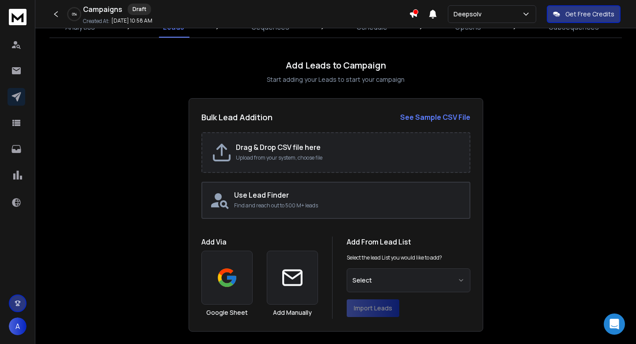
click at [292, 152] on div "Drag & Drop CSV file here Upload from your system, choose file" at bounding box center [348, 152] width 225 height 21
type input "**********"
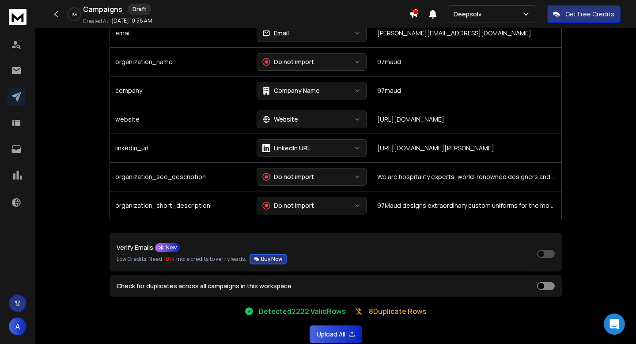
scroll to position [241, 0]
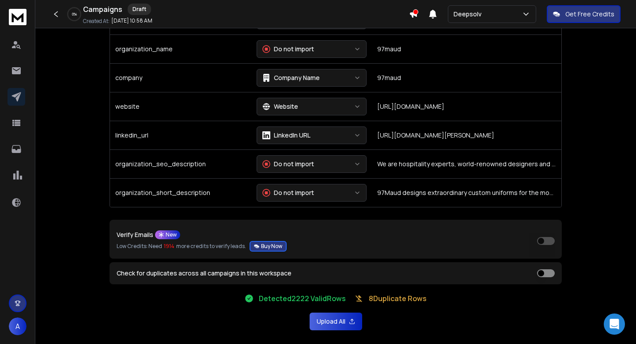
click at [327, 316] on button "Upload All" at bounding box center [336, 321] width 53 height 18
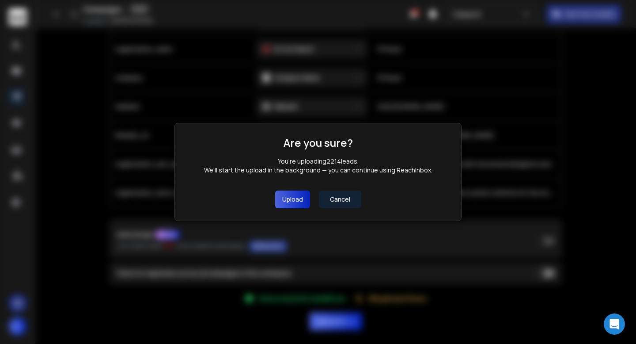
click at [291, 204] on button "Upload" at bounding box center [292, 199] width 35 height 18
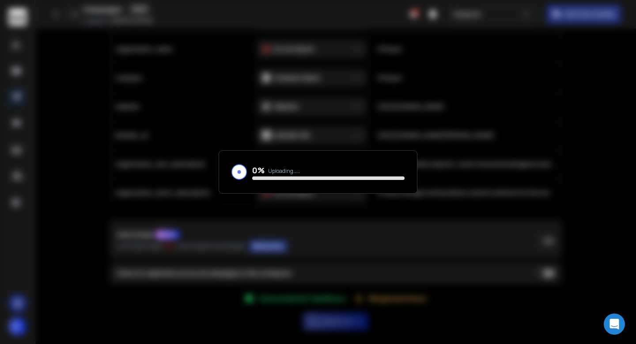
click at [292, 259] on div "0 % Uploading....." at bounding box center [318, 172] width 636 height 344
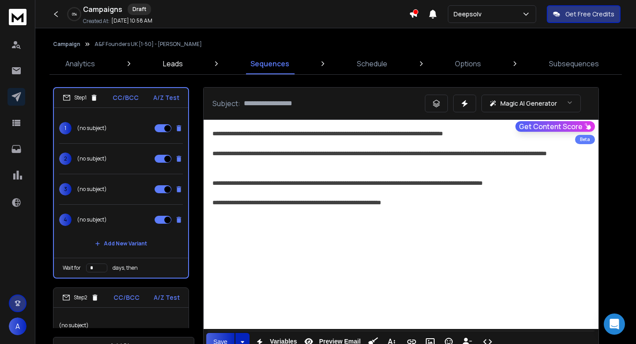
click at [153, 62] on div "Analytics Leads Sequences Schedule Options Subsequences" at bounding box center [332, 63] width 566 height 21
click at [173, 63] on p "Leads" at bounding box center [173, 63] width 20 height 11
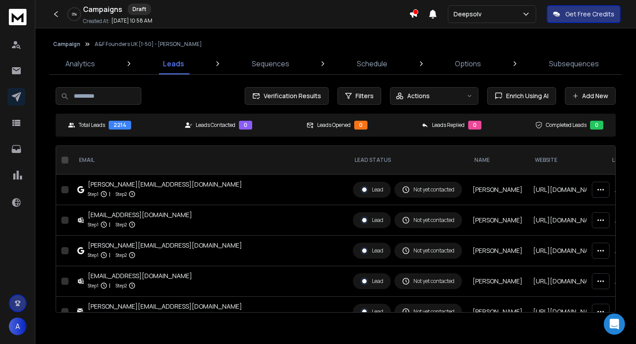
scroll to position [4, 0]
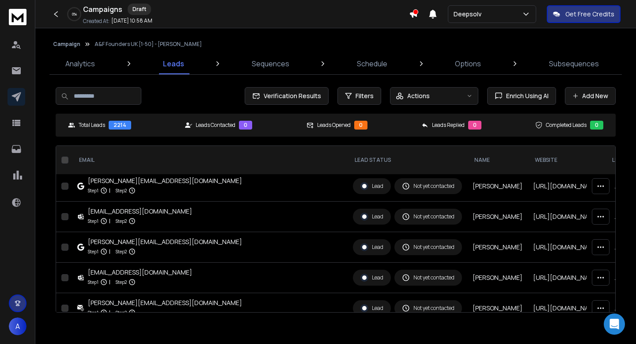
click at [186, 182] on div "[PERSON_NAME][EMAIL_ADDRESS][DOMAIN_NAME]" at bounding box center [165, 180] width 154 height 9
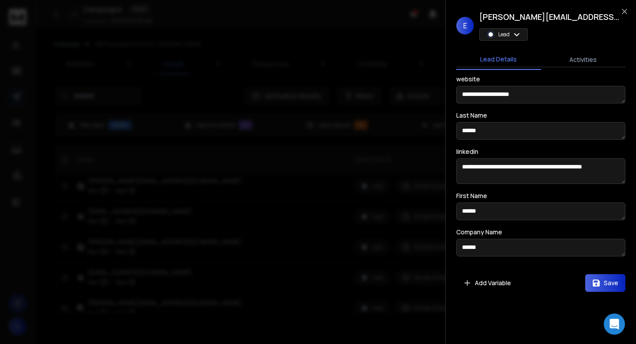
click at [319, 232] on div at bounding box center [318, 172] width 636 height 344
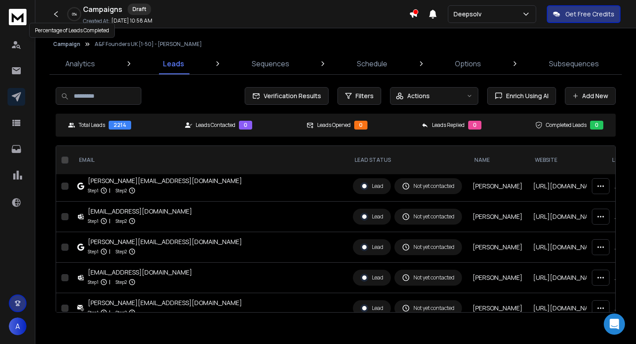
click at [57, 15] on icon at bounding box center [56, 14] width 8 height 8
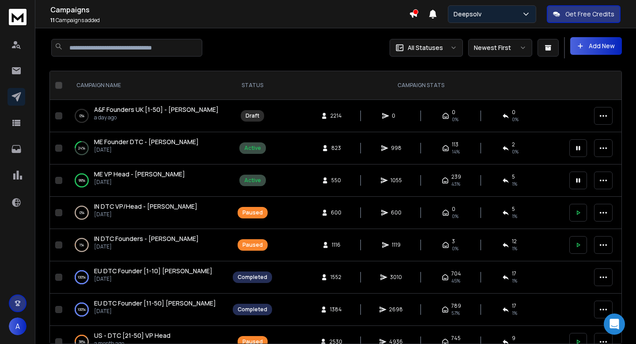
click at [475, 18] on p "Deepsolv" at bounding box center [469, 14] width 31 height 9
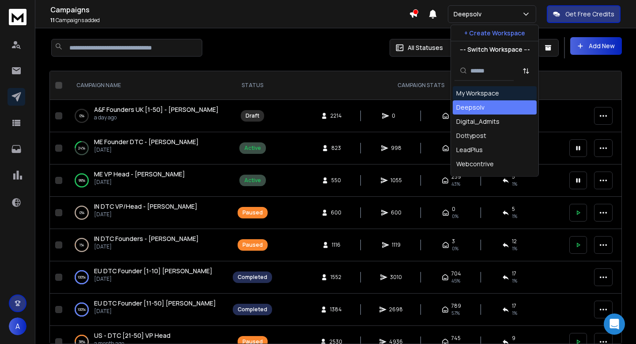
click at [293, 49] on div at bounding box center [192, 47] width 286 height 21
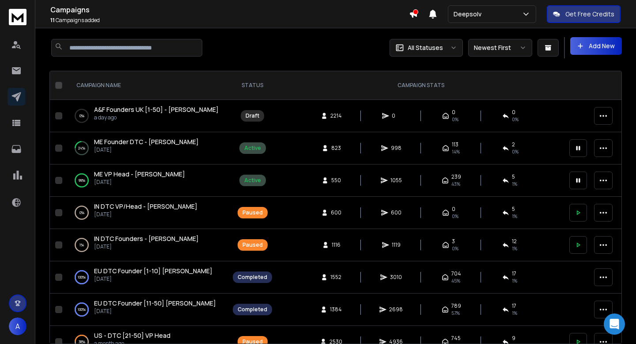
click at [258, 50] on div at bounding box center [192, 47] width 286 height 21
